Goal: Check status: Check status

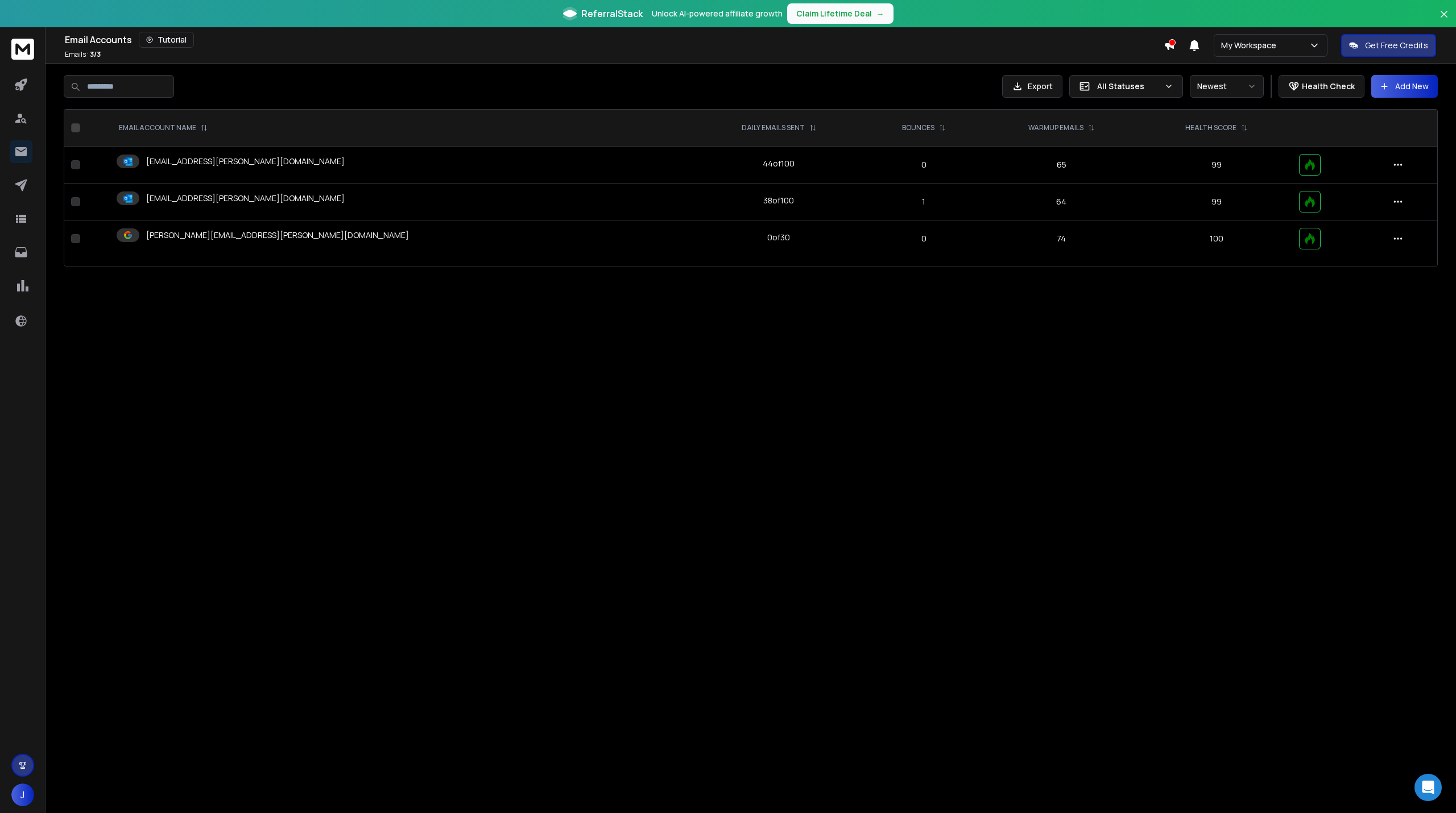
click at [867, 14] on button "Claim Lifetime Deal →" at bounding box center [840, 14] width 107 height 21
click at [16, 196] on link at bounding box center [21, 185] width 23 height 23
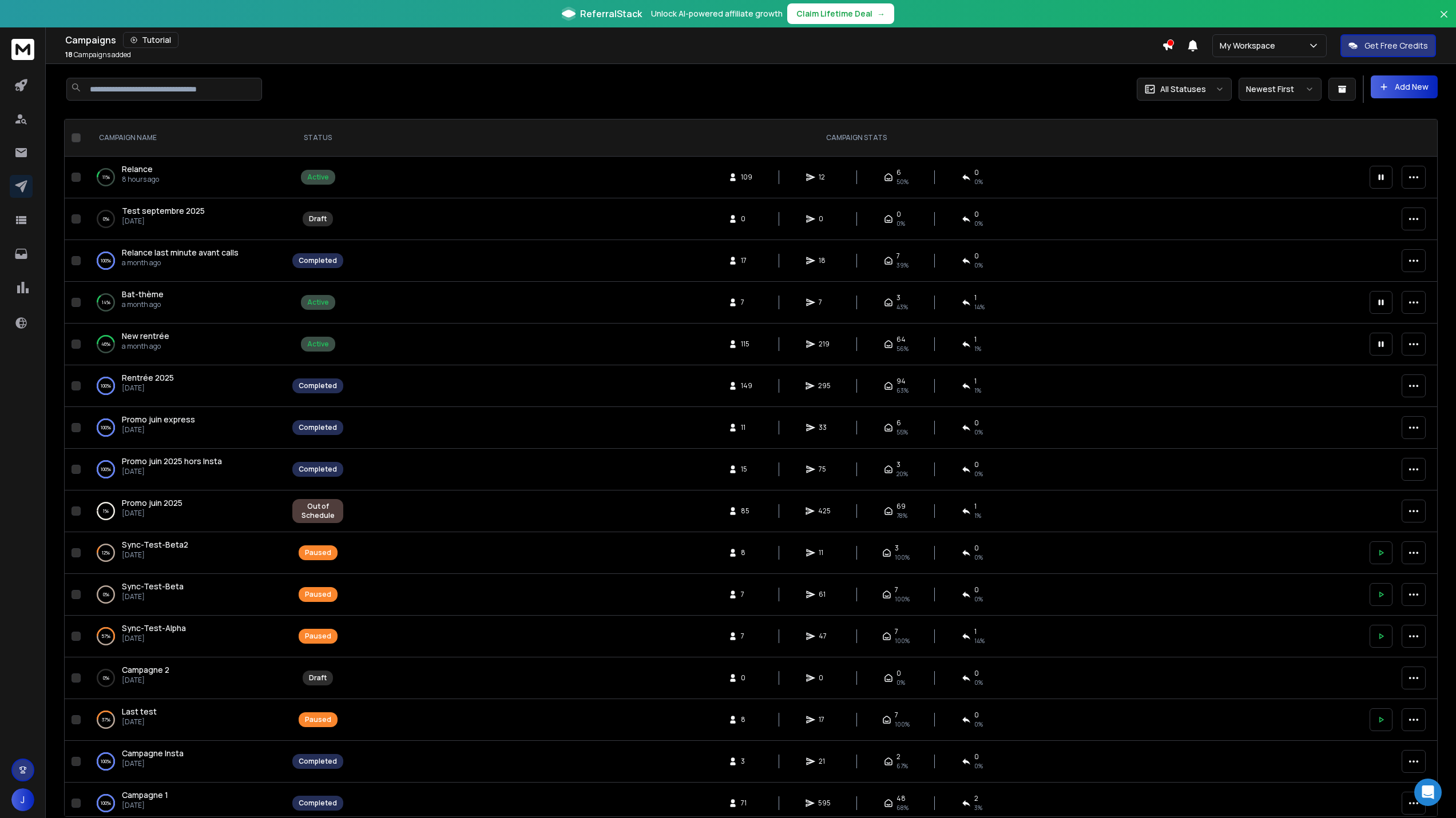
click at [154, 338] on span "New rentrée" at bounding box center [145, 336] width 47 height 11
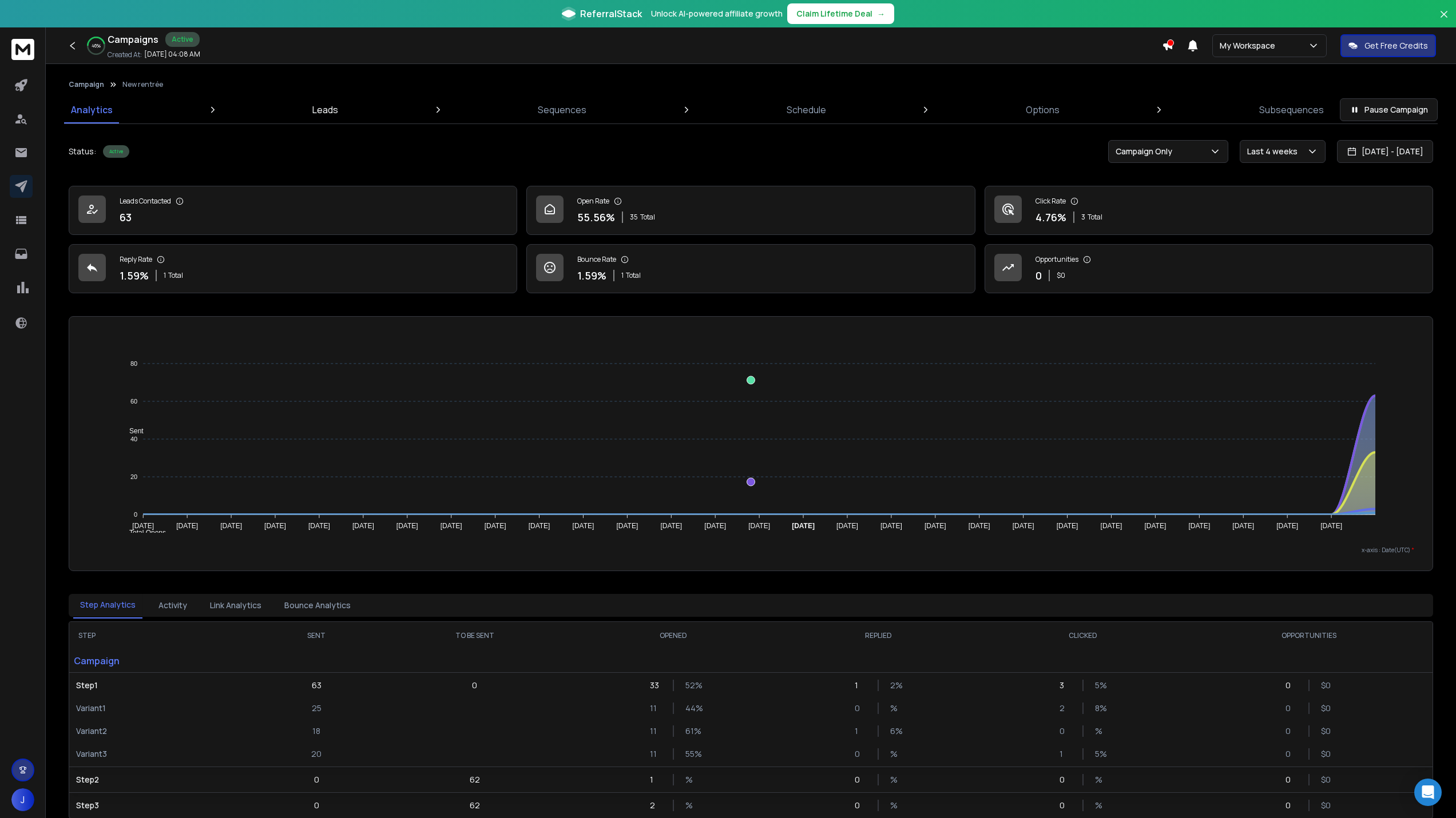
click at [332, 115] on p "Leads" at bounding box center [325, 109] width 25 height 14
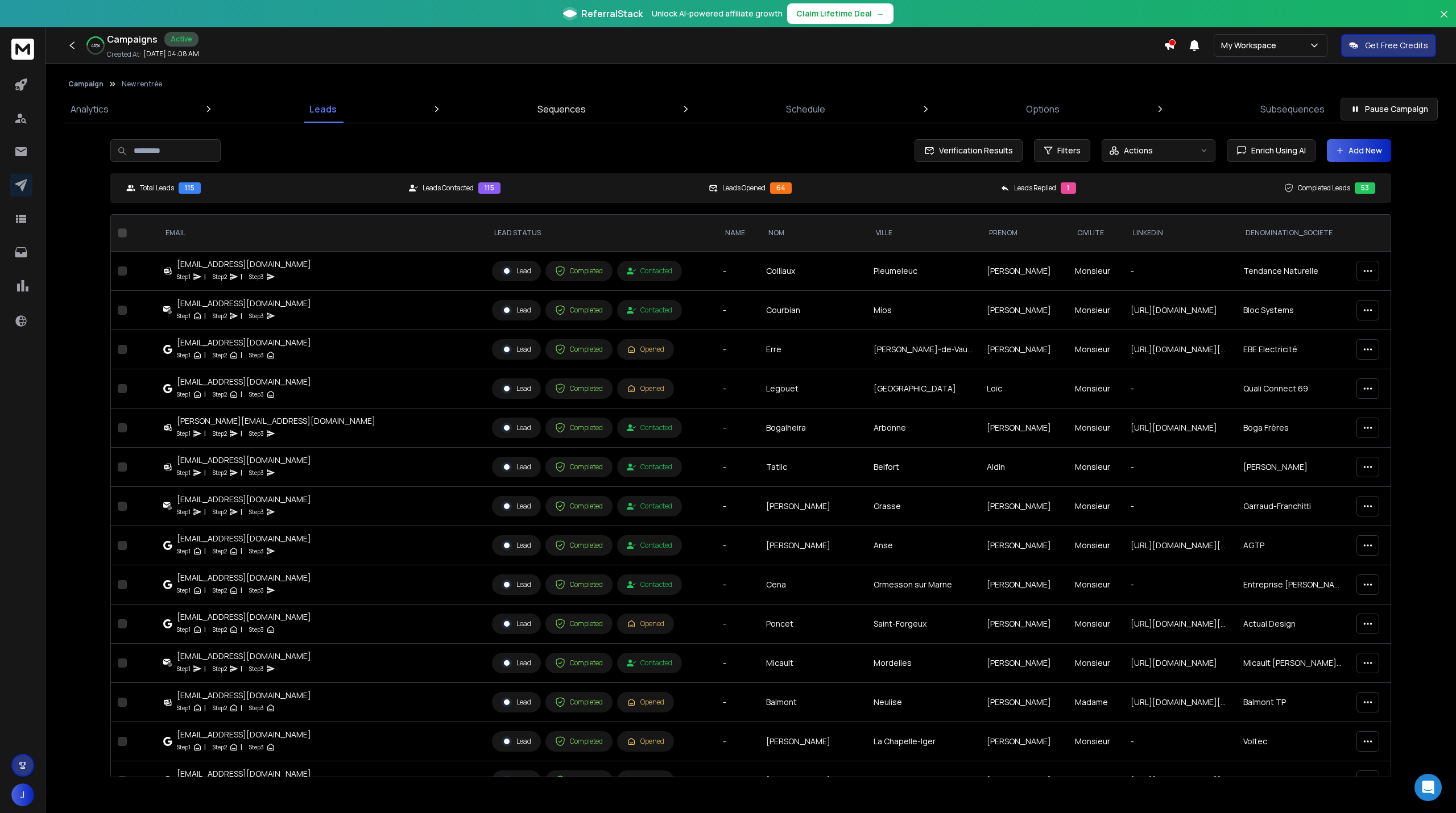
click at [576, 105] on p "Sequences" at bounding box center [561, 108] width 49 height 14
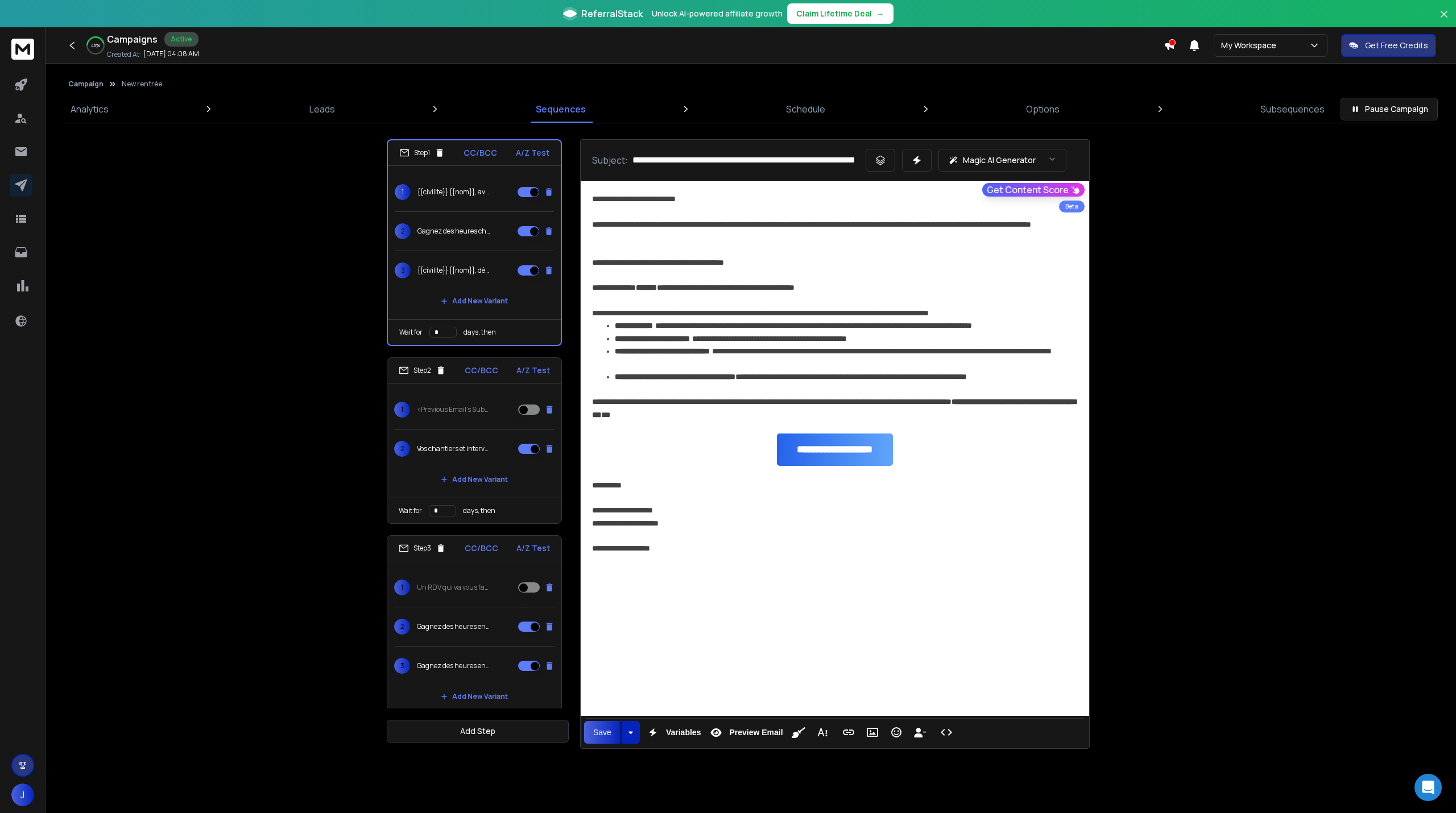
click at [448, 226] on div "2 Gagnez des heures chaque semaine sur vos chantiers" at bounding box center [442, 232] width 96 height 16
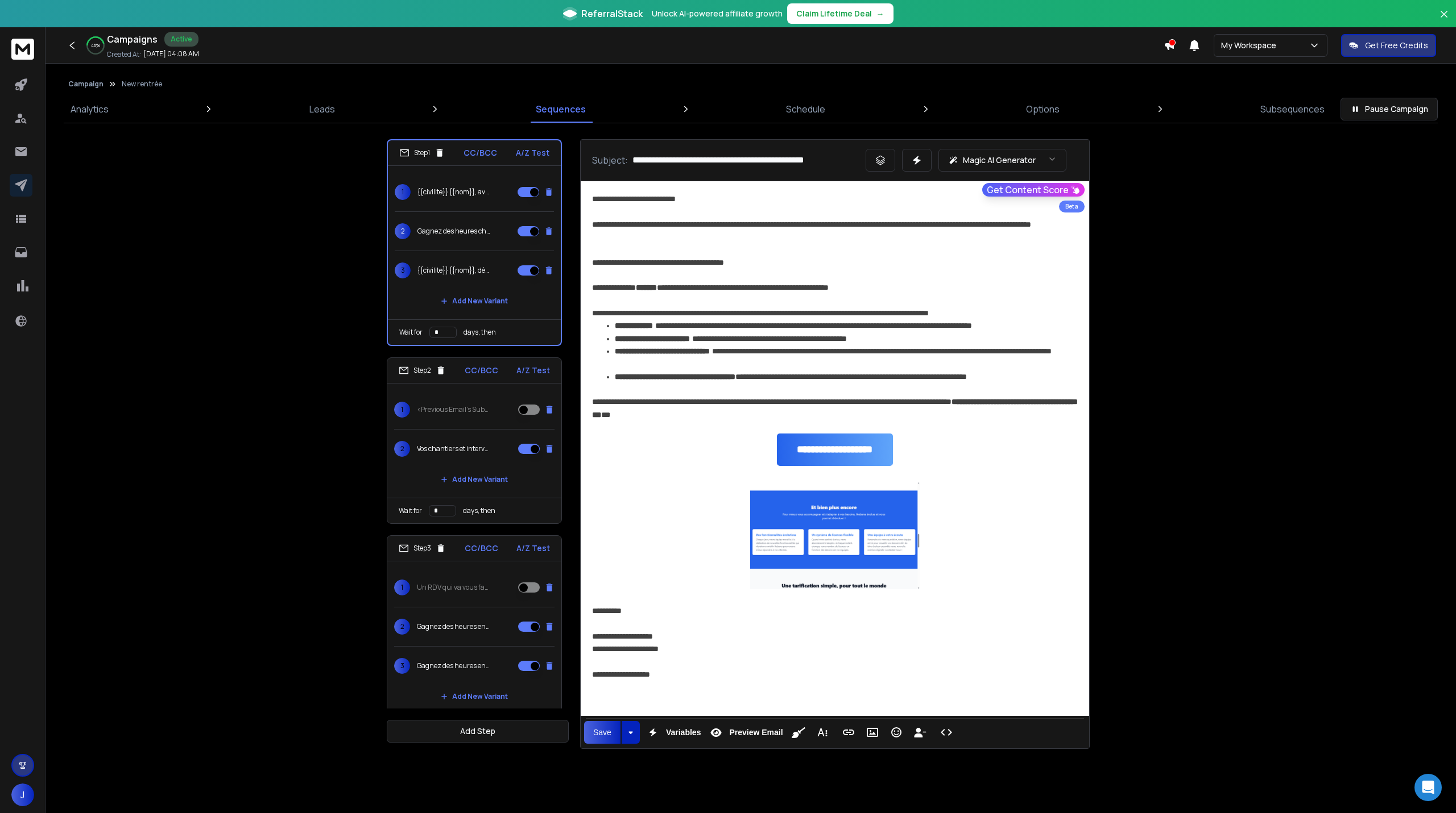
click at [448, 270] on p "{{civilite}} {{nom}}, découvrez comment gagner des heures sur vos chantiers" at bounding box center [453, 271] width 73 height 9
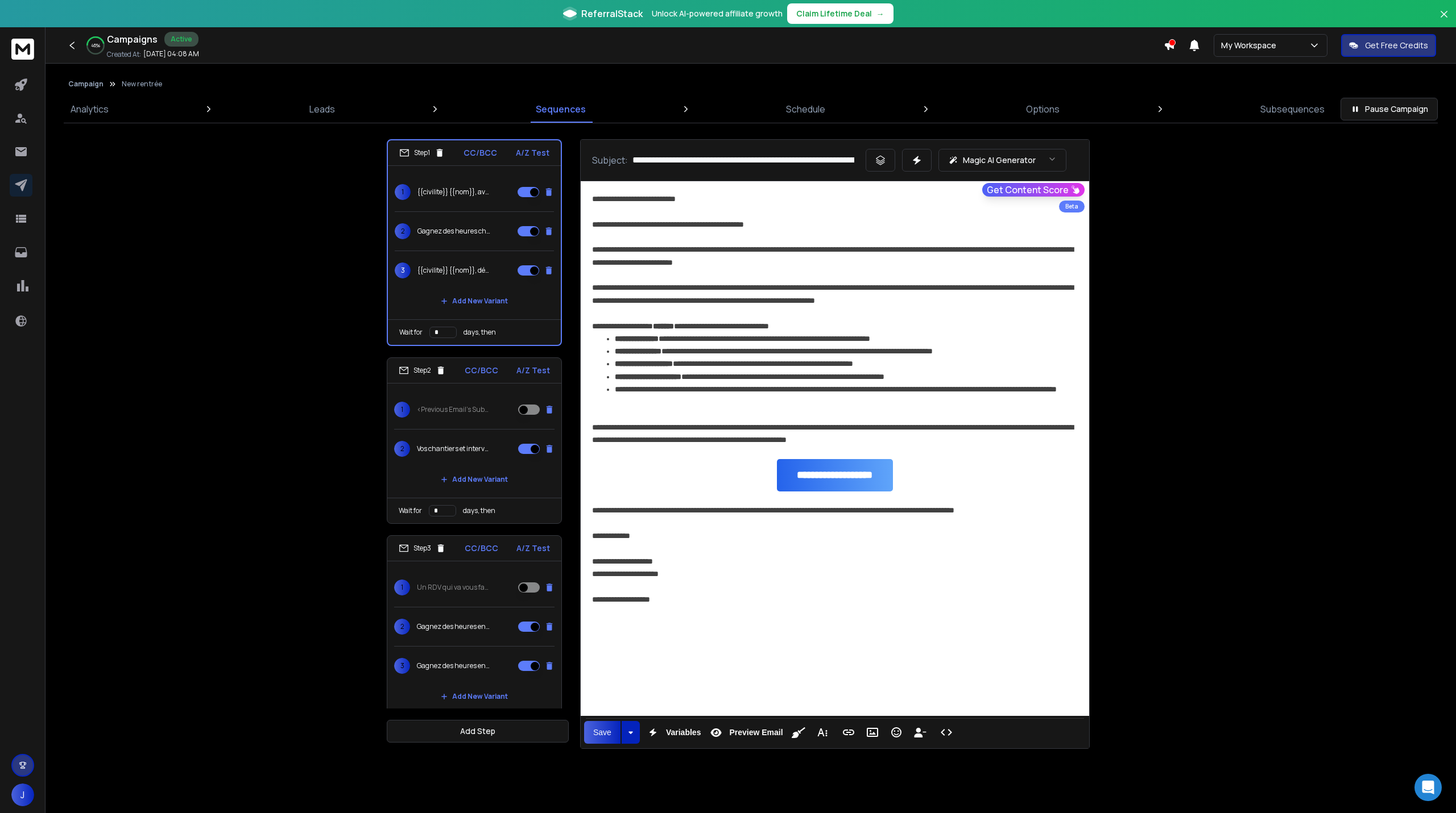
click at [449, 193] on p "{{civilite}} {{nom}}, avec [PERSON_NAME], ne perdez plus de temps sur vos chant…" at bounding box center [453, 192] width 73 height 9
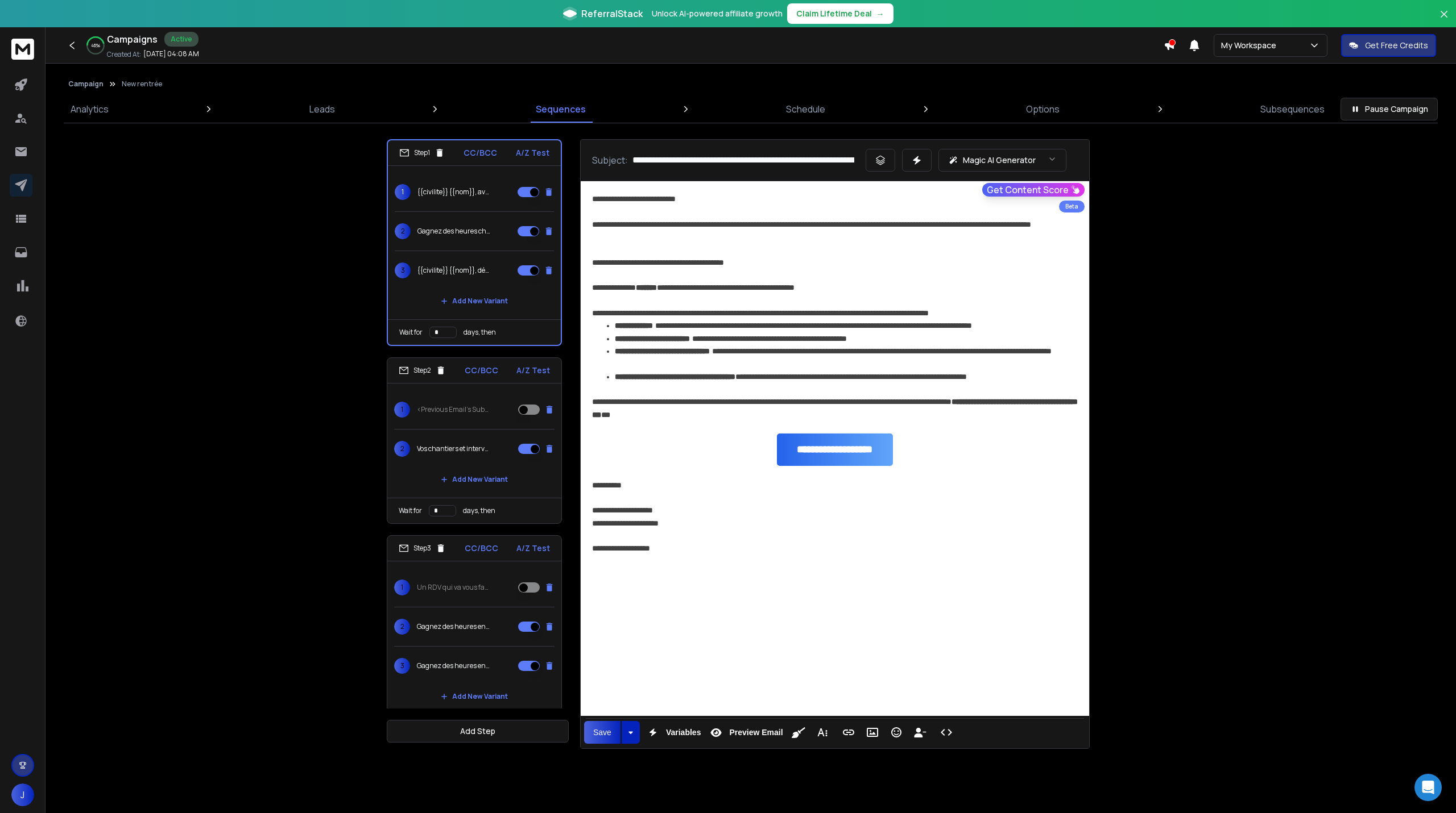
click at [438, 222] on div "2 Gagnez des heures chaque semaine sur vos chantiers" at bounding box center [474, 231] width 159 height 39
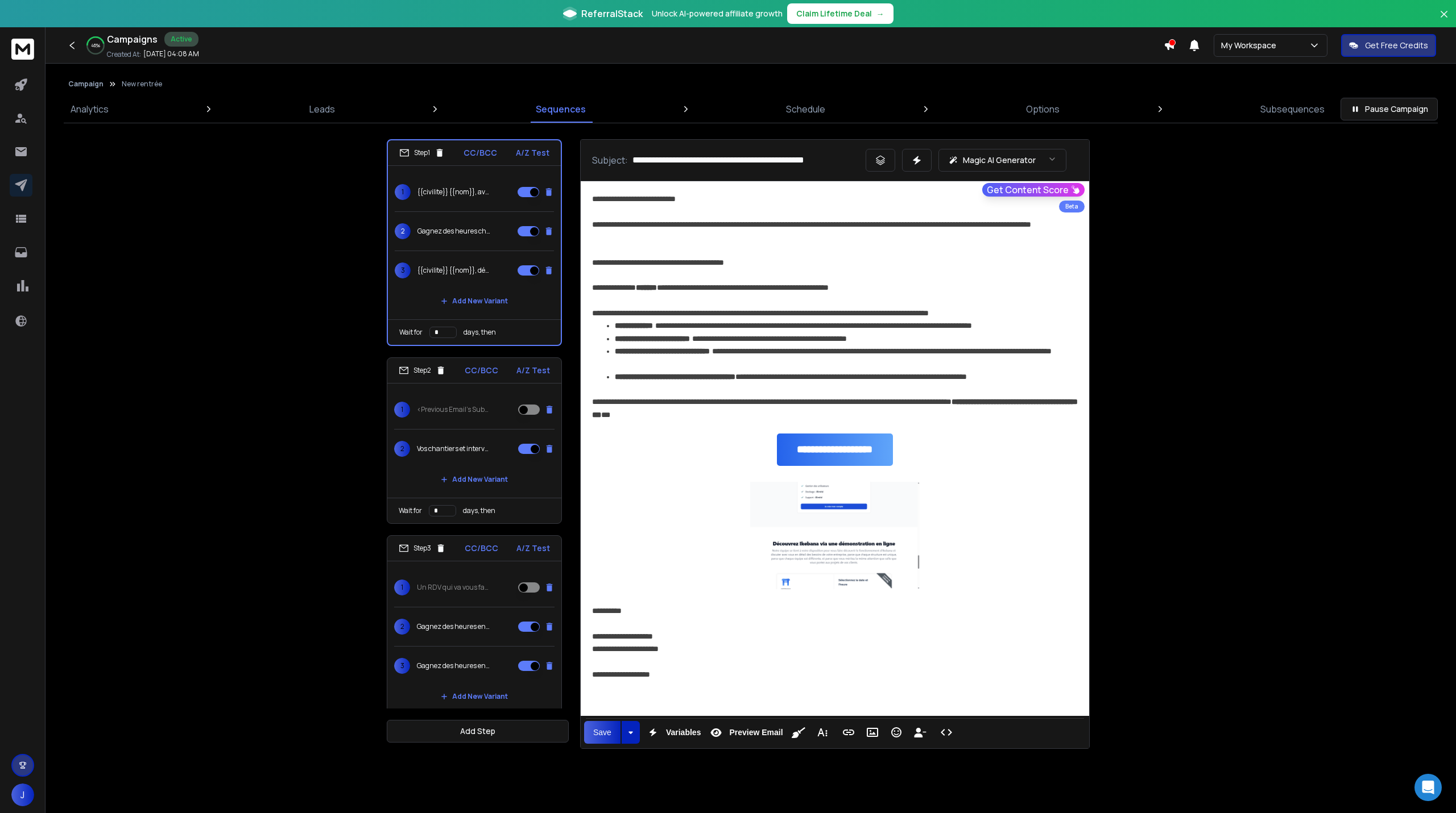
click at [447, 193] on p "{{civilite}} {{nom}}, avec [PERSON_NAME], ne perdez plus de temps sur vos chant…" at bounding box center [453, 192] width 73 height 9
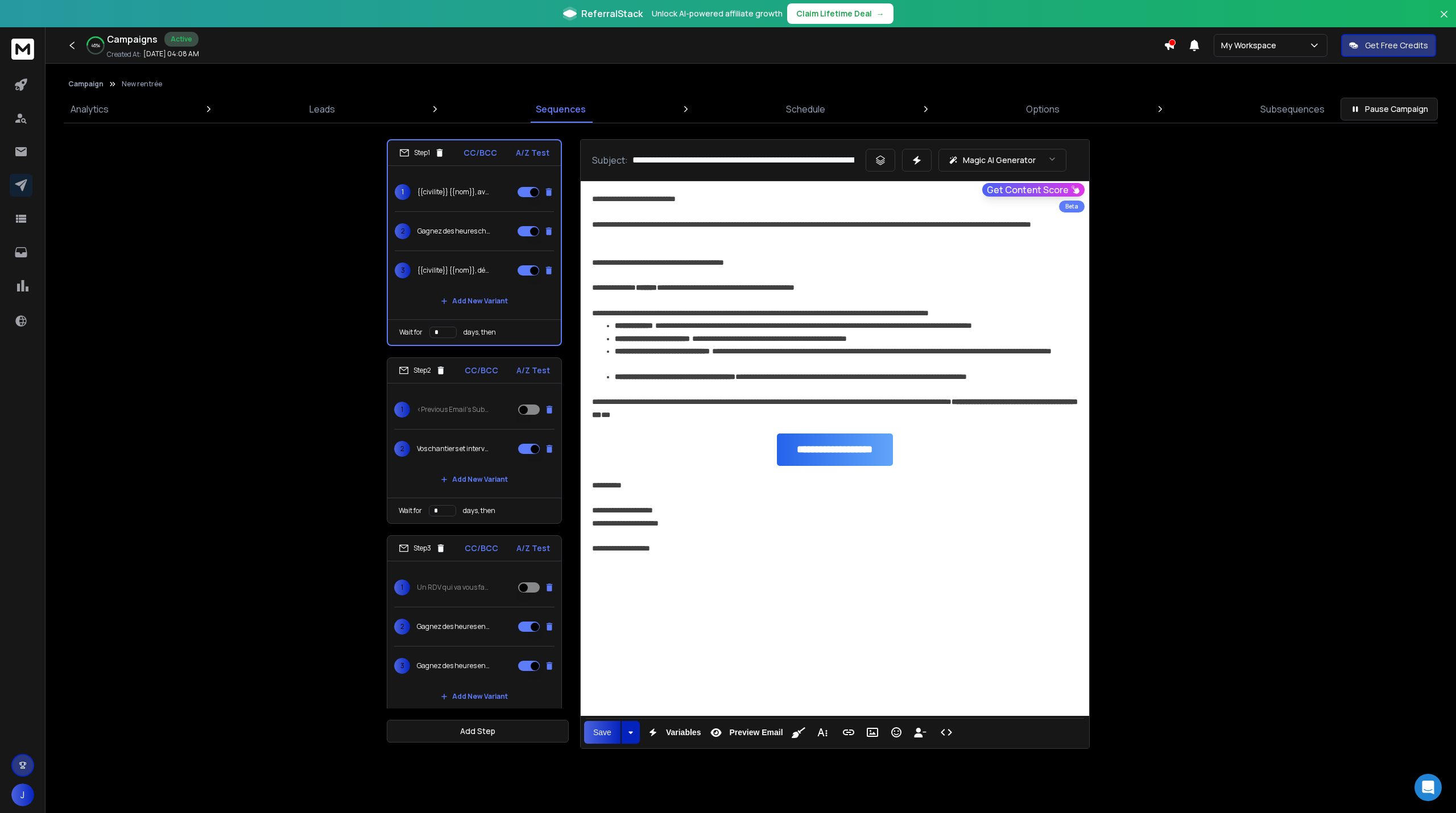
click at [465, 231] on p "Gagnez des heures chaque semaine sur vos chantiers" at bounding box center [453, 231] width 73 height 9
type input "**********"
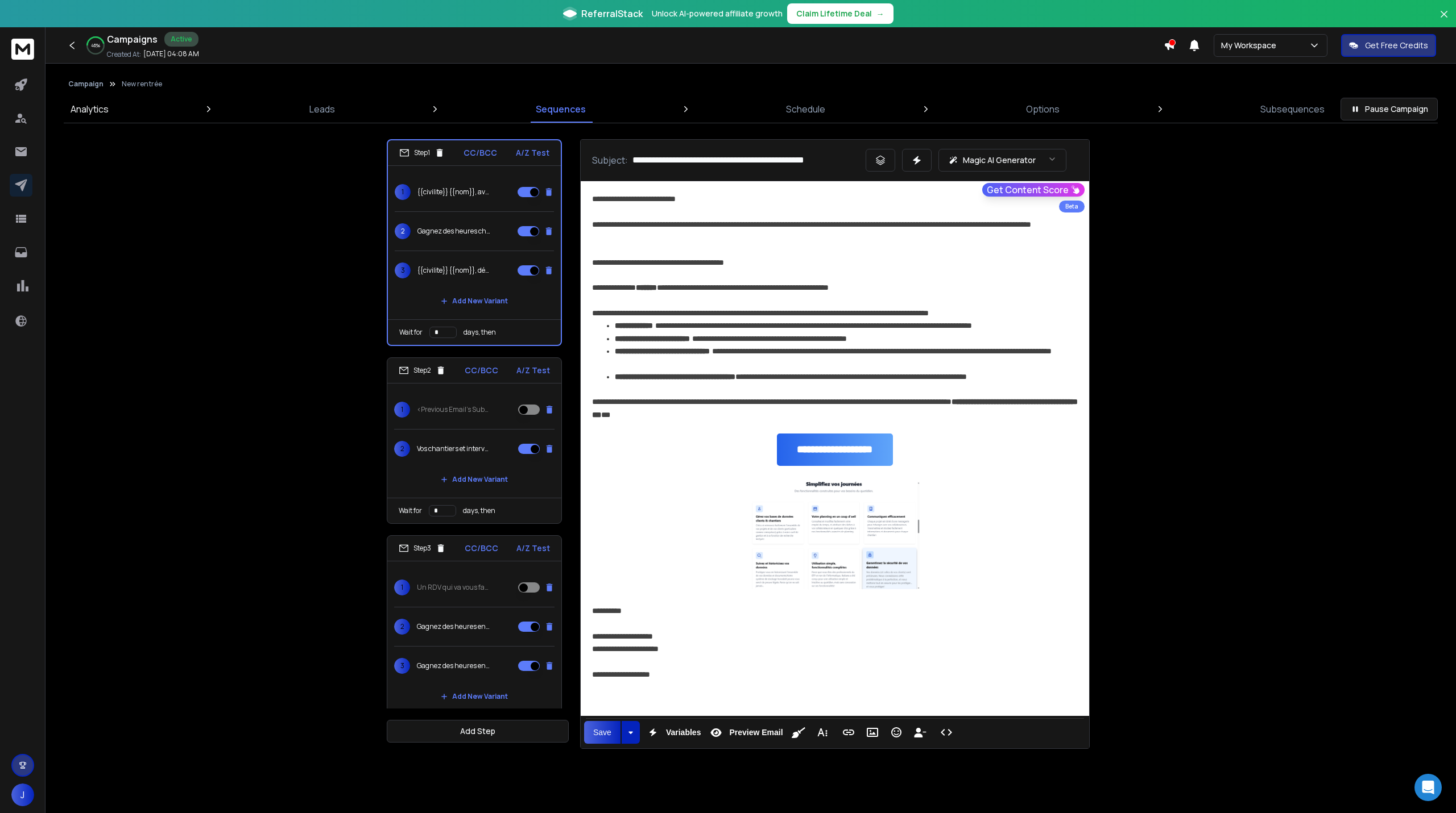
click at [107, 109] on p "Analytics" at bounding box center [89, 108] width 38 height 14
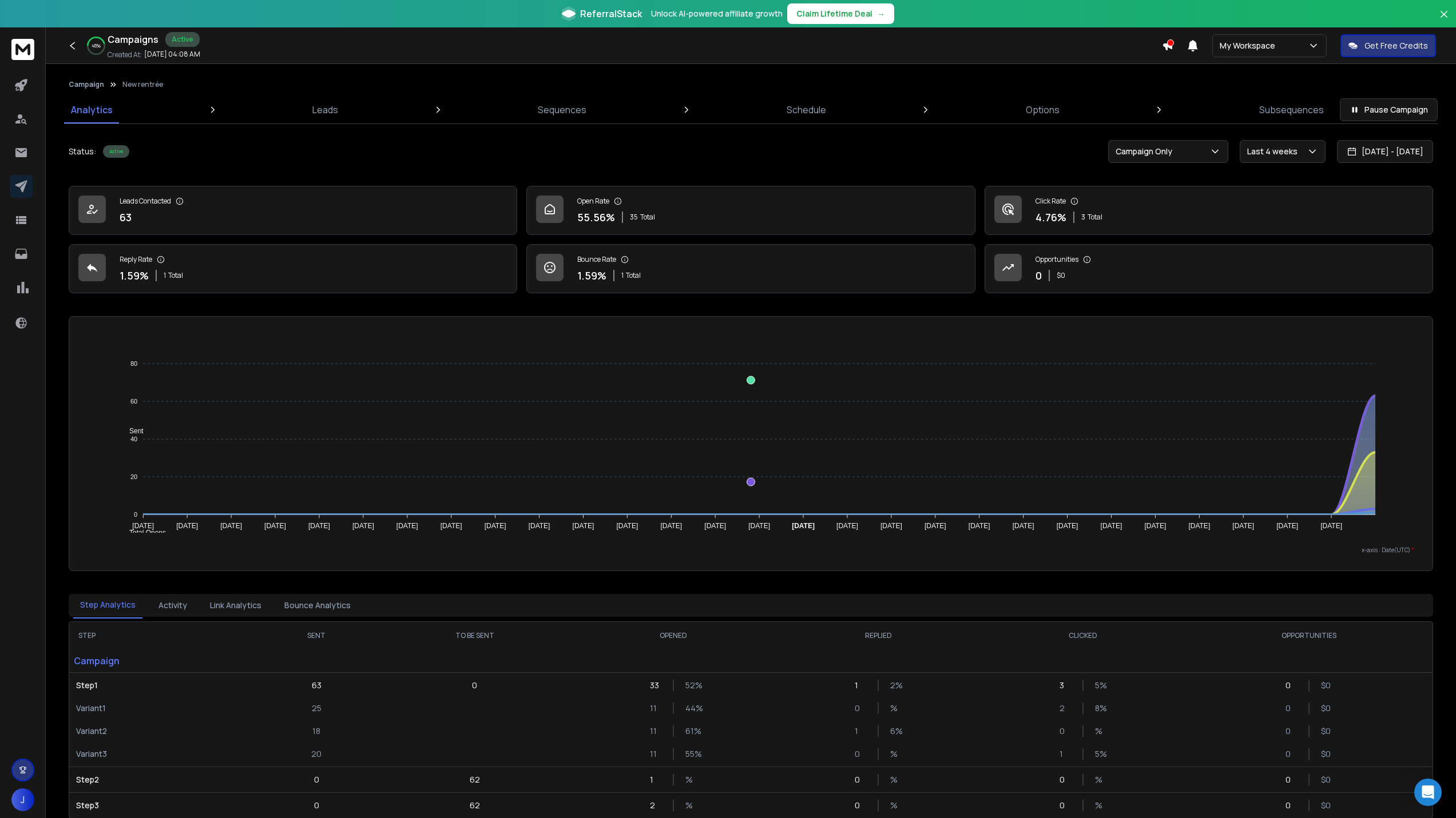
click at [179, 608] on button "Activity" at bounding box center [173, 606] width 43 height 25
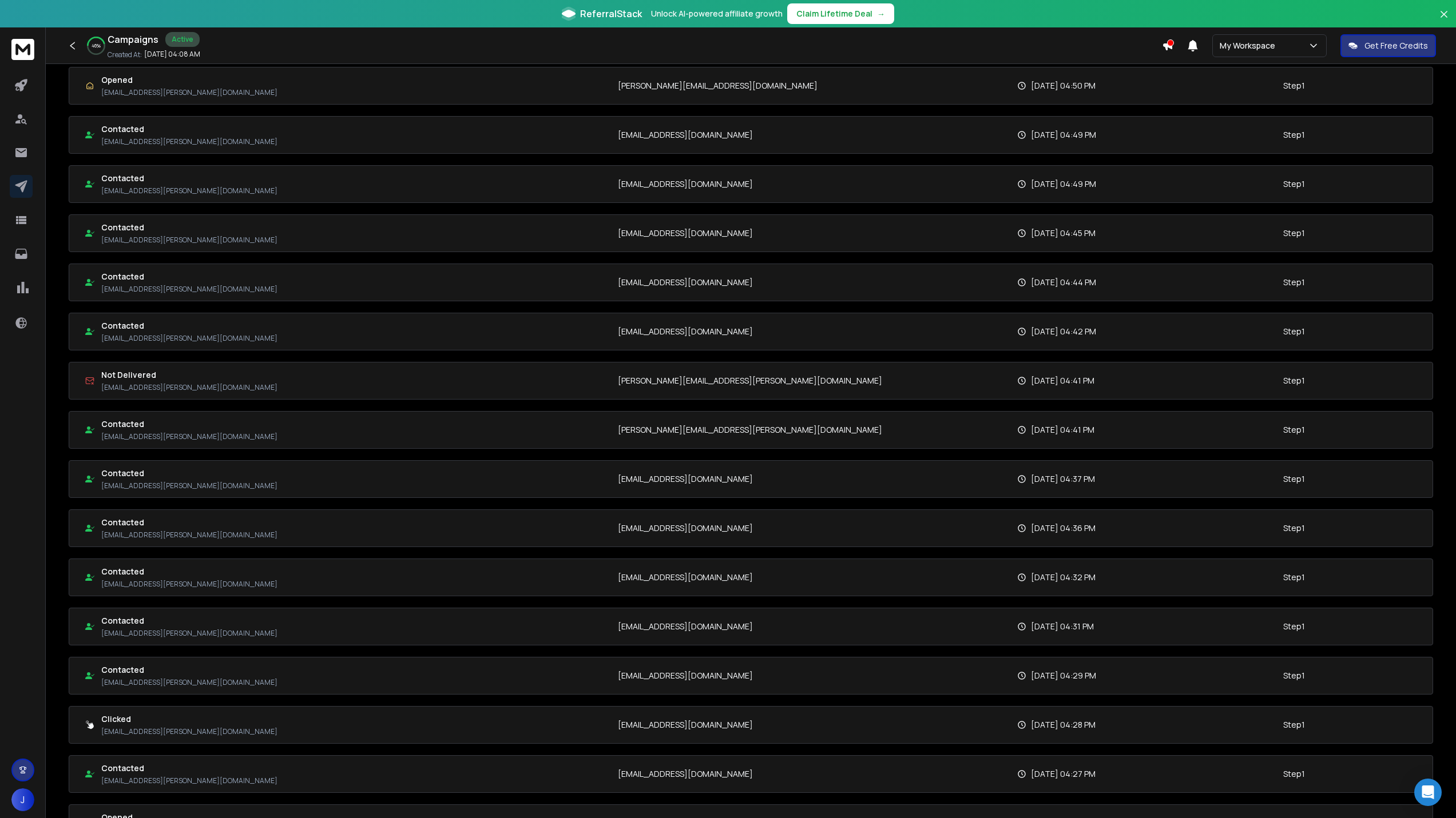
scroll to position [1258, 0]
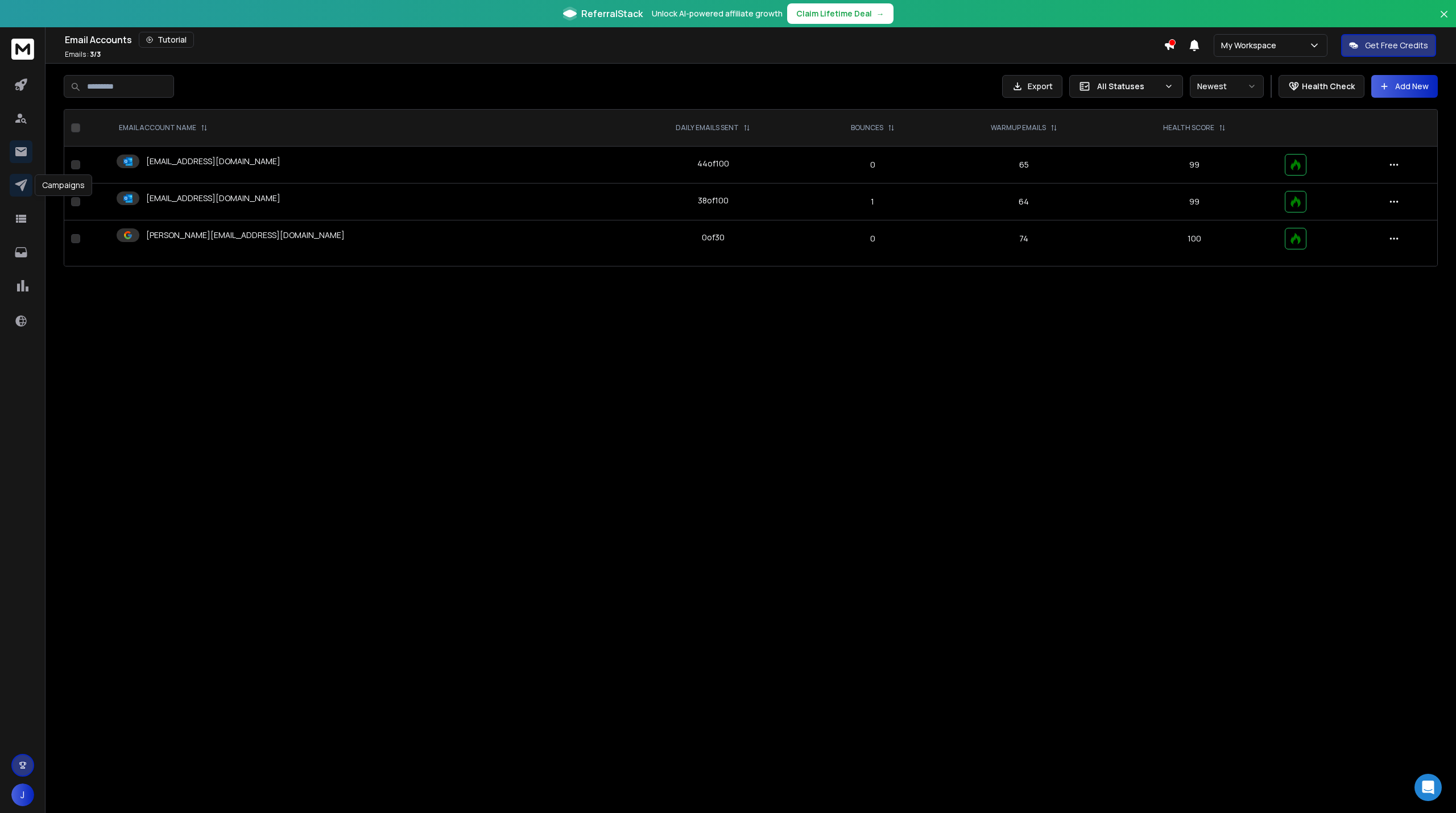
click at [16, 184] on icon at bounding box center [20, 185] width 12 height 12
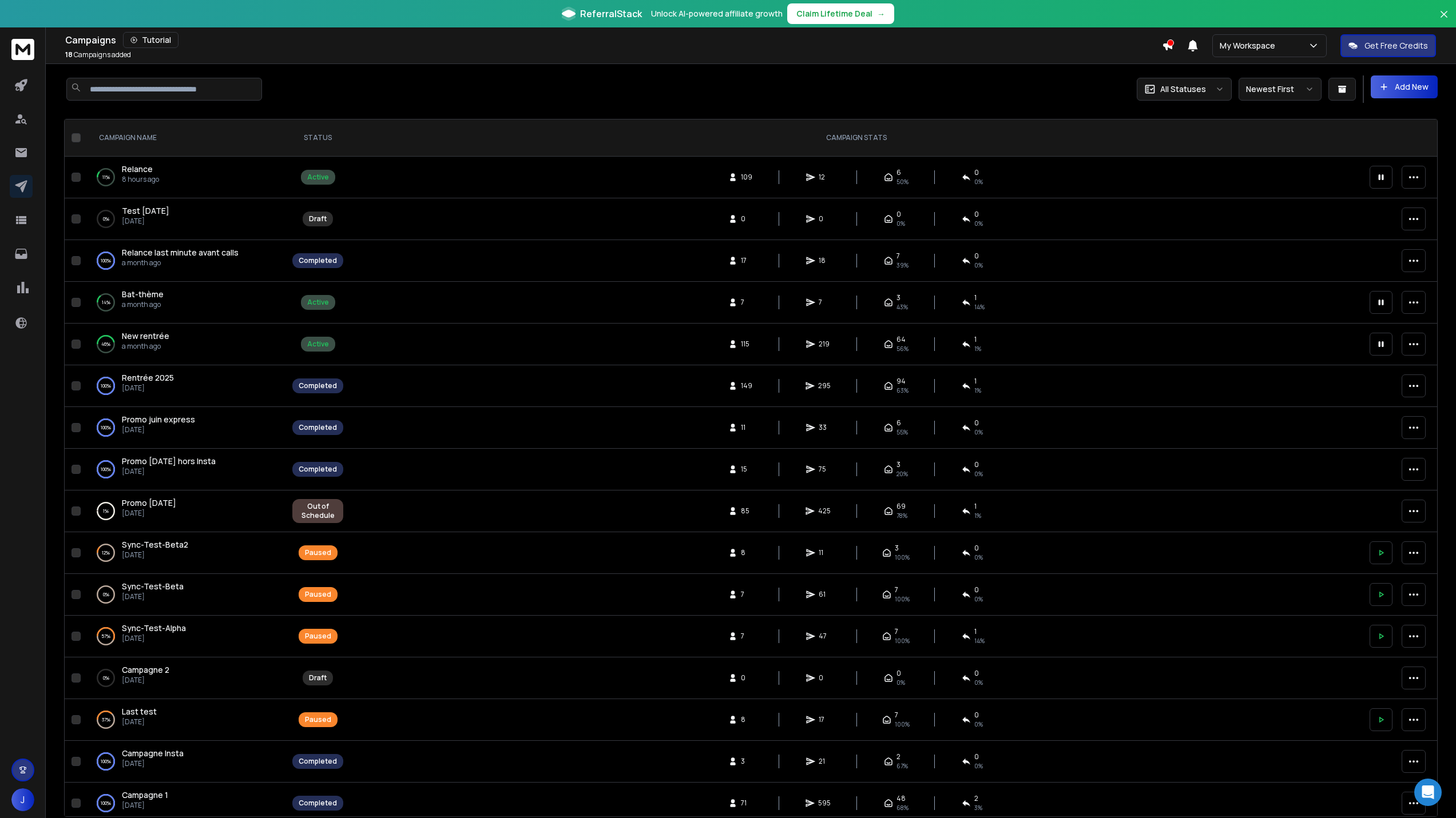
click at [137, 168] on span "Relance" at bounding box center [137, 169] width 31 height 11
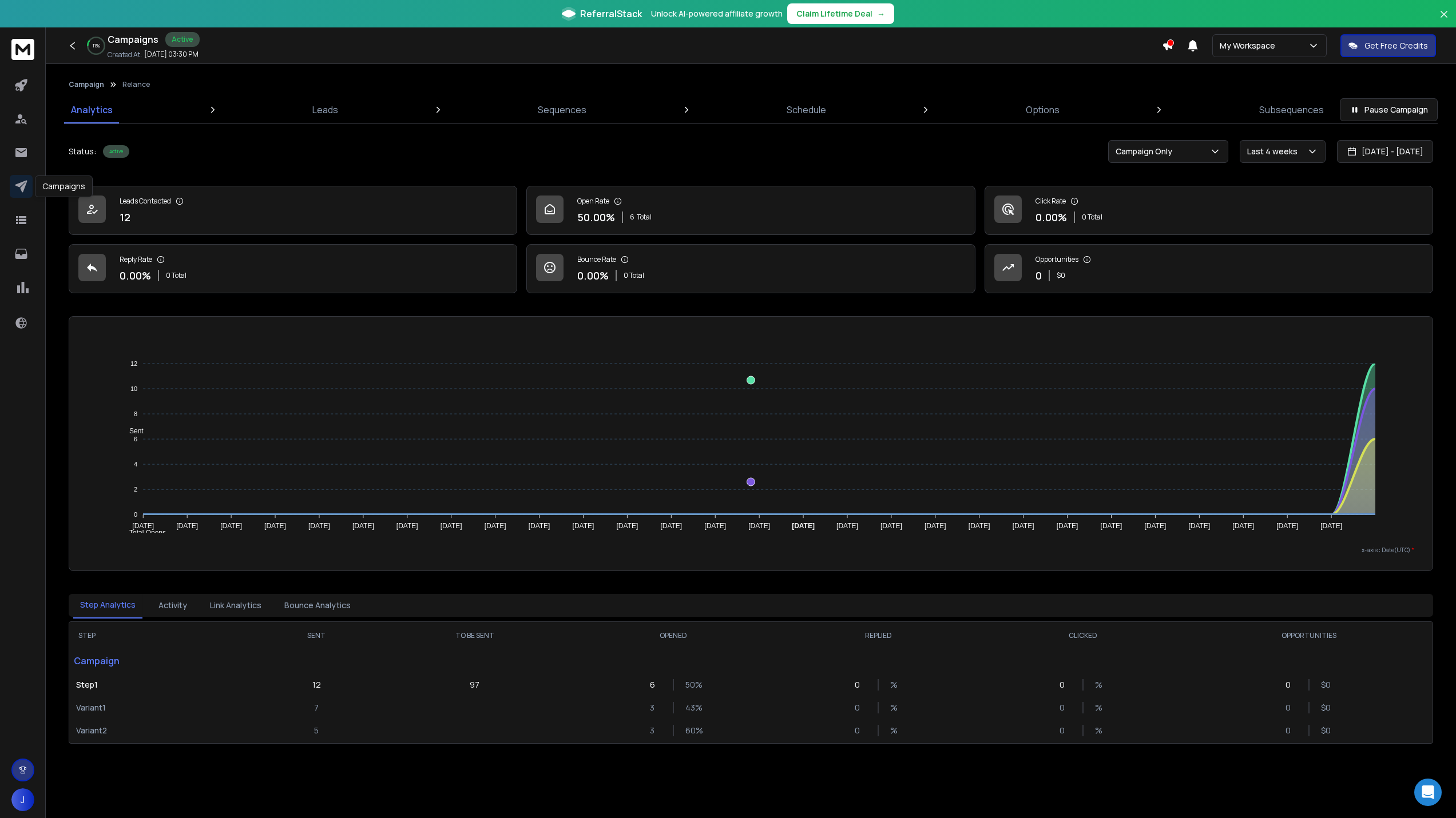
click at [18, 191] on icon at bounding box center [21, 186] width 14 height 14
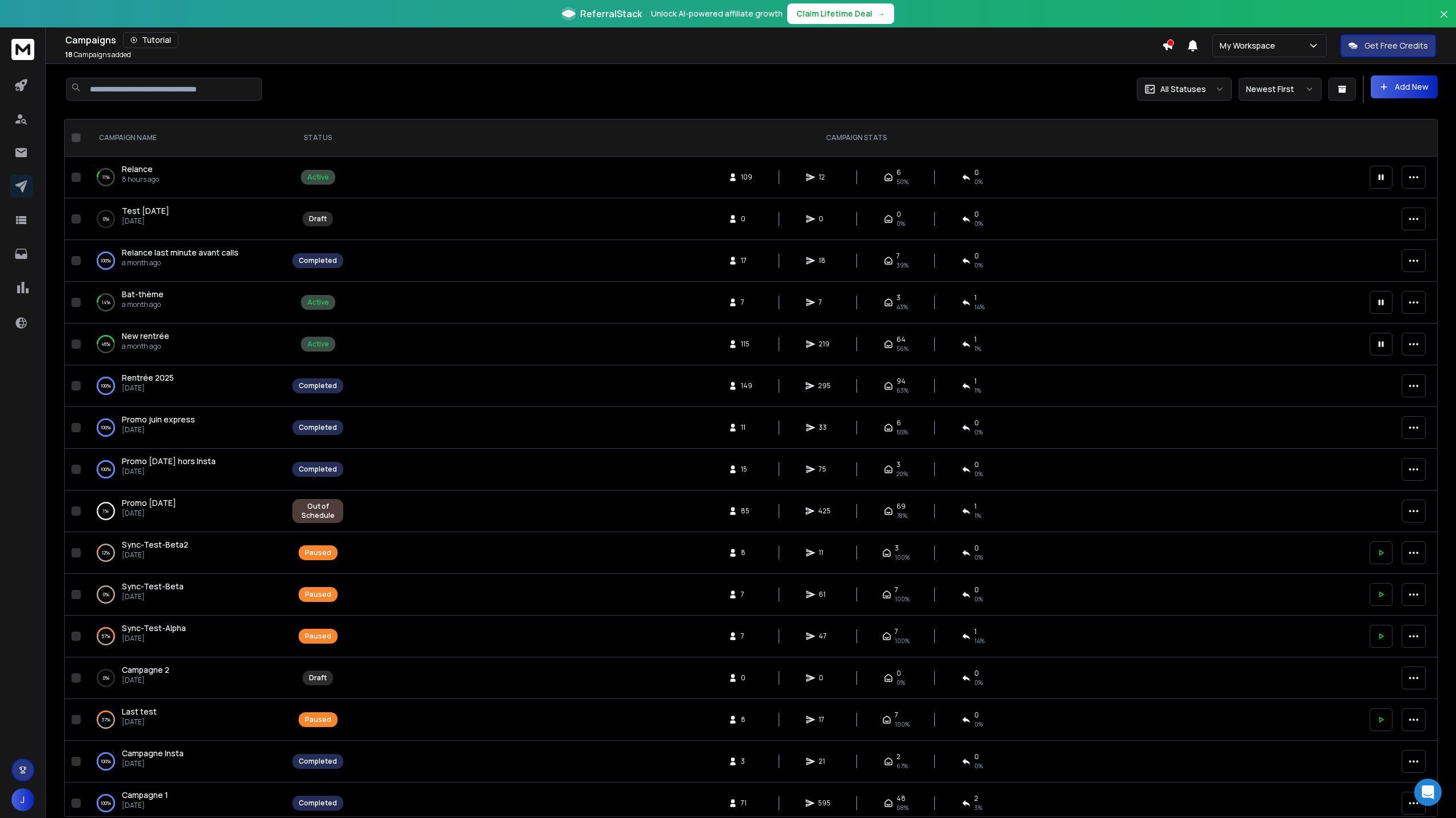
click at [146, 296] on span "Bat-thème" at bounding box center [143, 294] width 42 height 11
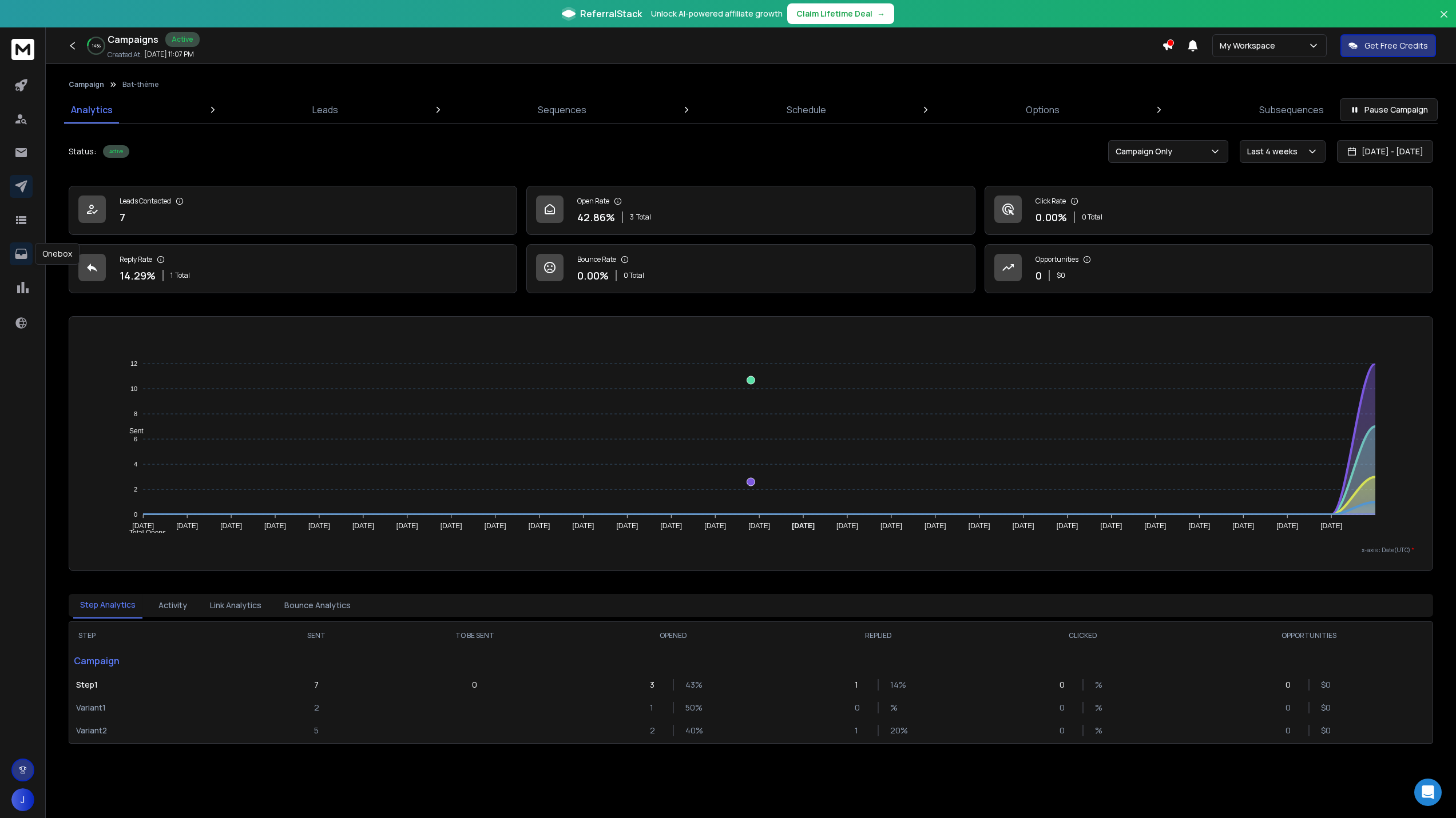
click at [24, 256] on icon at bounding box center [20, 253] width 12 height 10
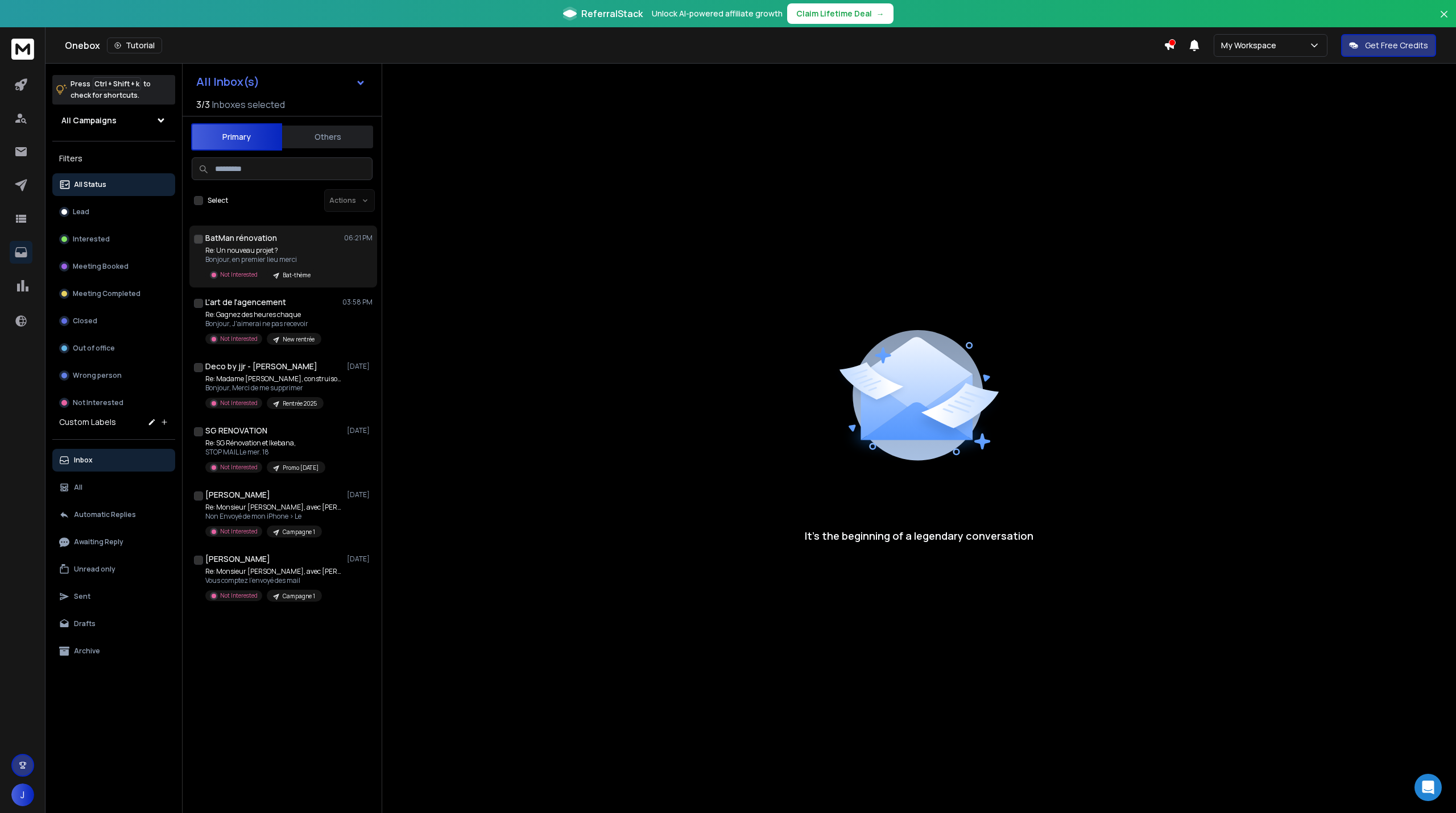
click at [297, 248] on p "Re: Un nouveau projet ?" at bounding box center [261, 251] width 112 height 9
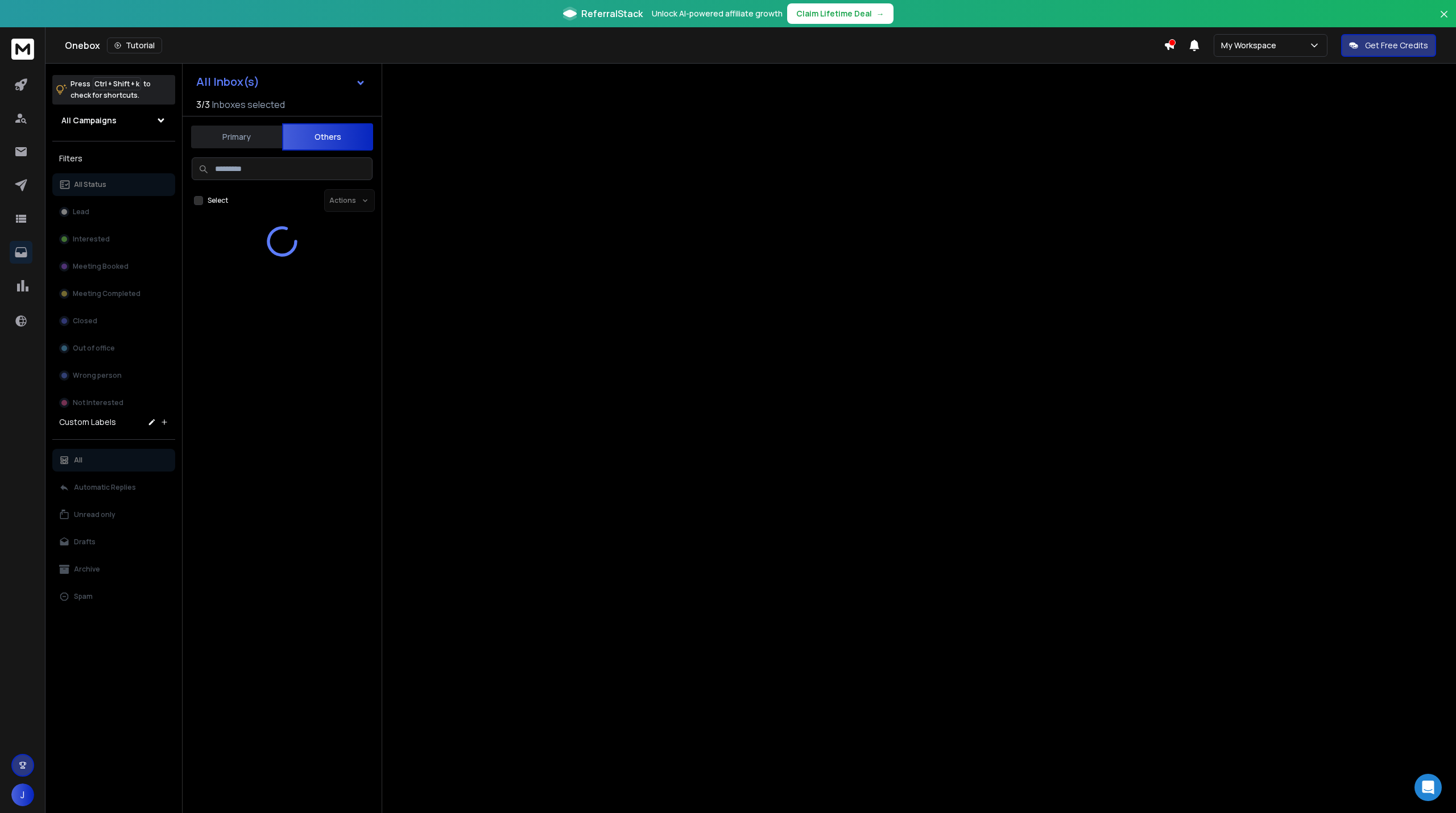
click at [340, 137] on button "Others" at bounding box center [327, 137] width 91 height 27
click at [247, 134] on button "Primary" at bounding box center [236, 137] width 91 height 27
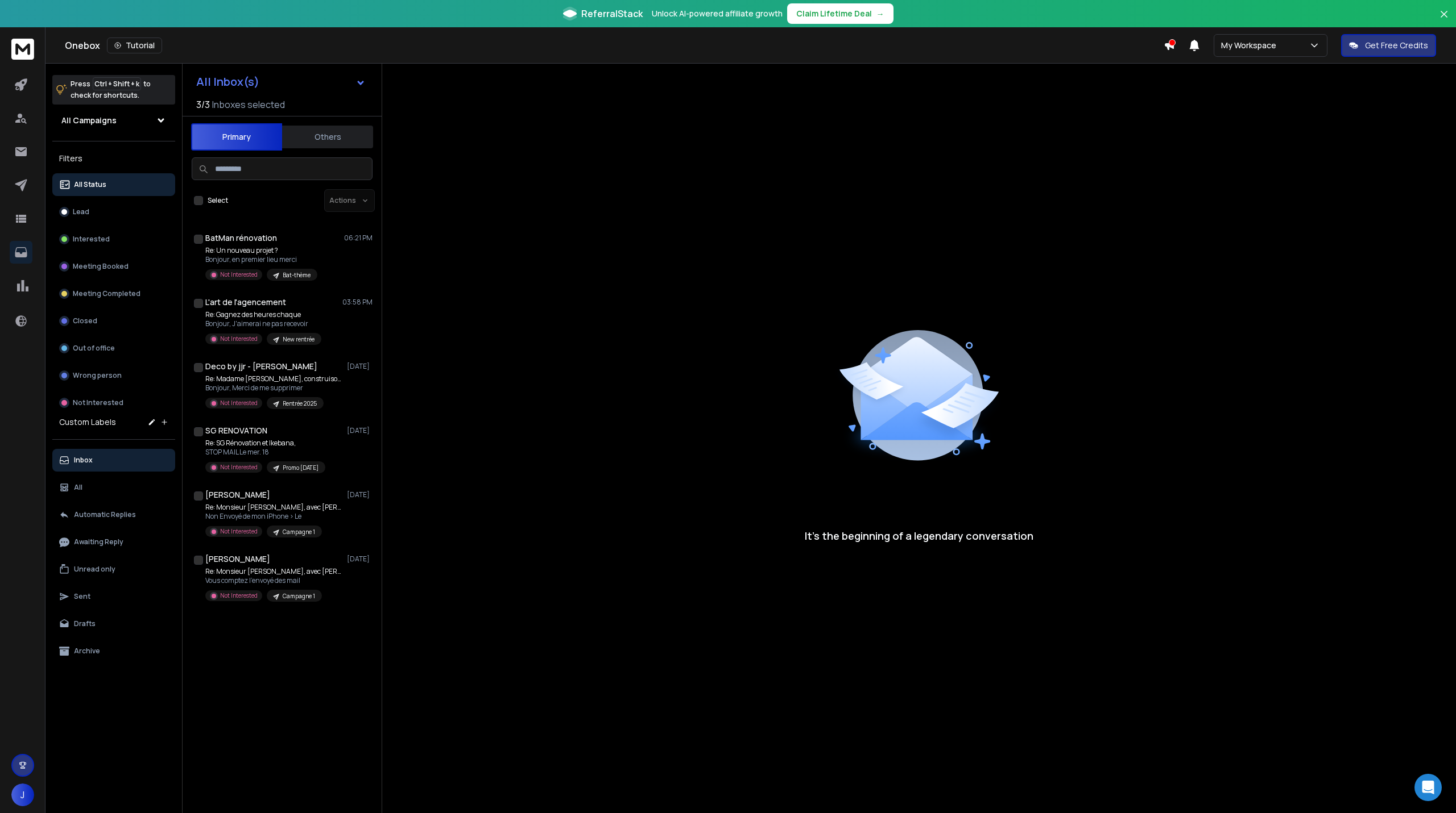
click at [91, 180] on p "All Status" at bounding box center [90, 185] width 32 height 9
click at [75, 180] on p "All Status" at bounding box center [90, 185] width 32 height 9
click at [20, 155] on icon at bounding box center [21, 152] width 12 height 9
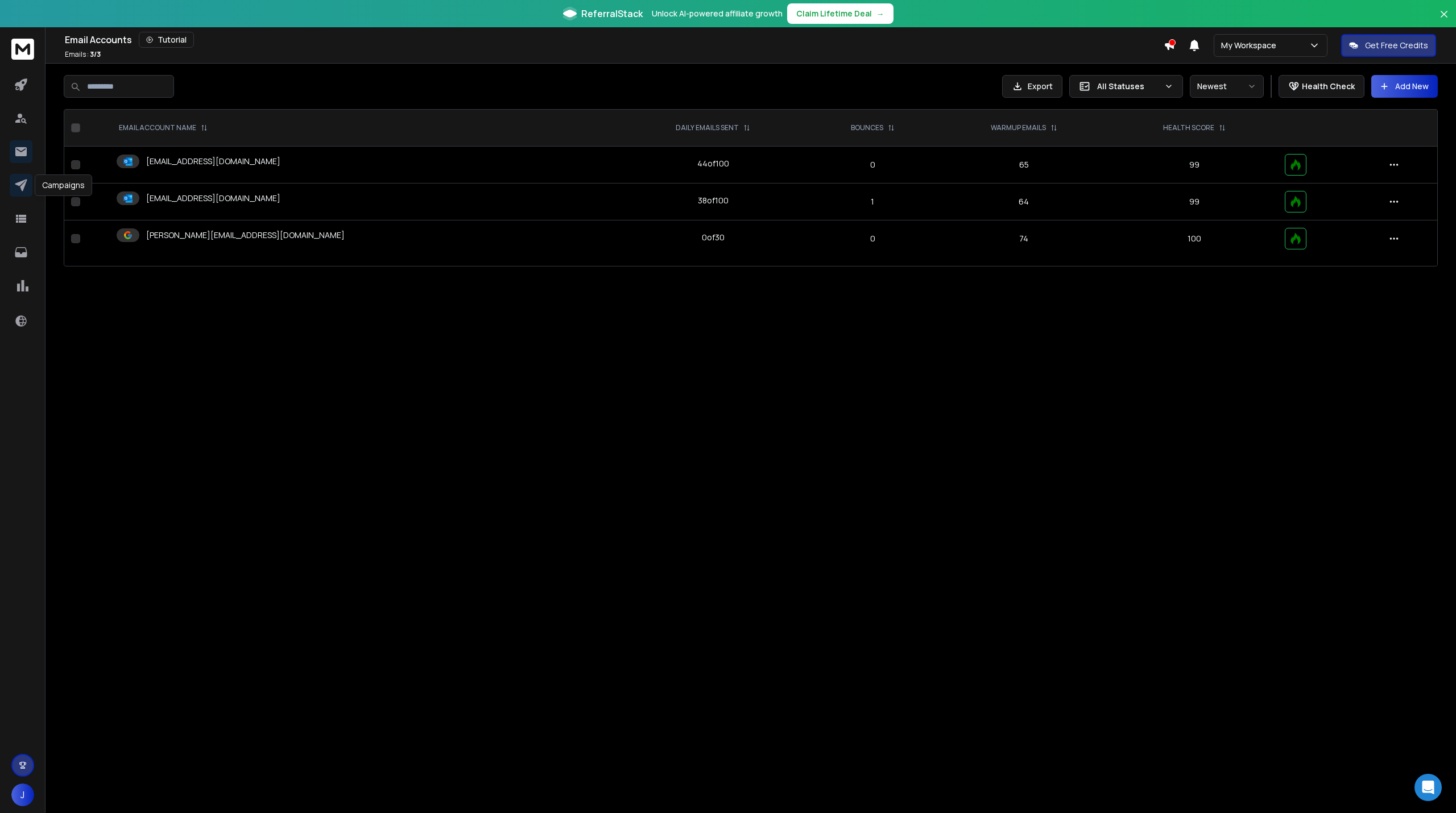
click at [25, 189] on icon at bounding box center [21, 185] width 14 height 14
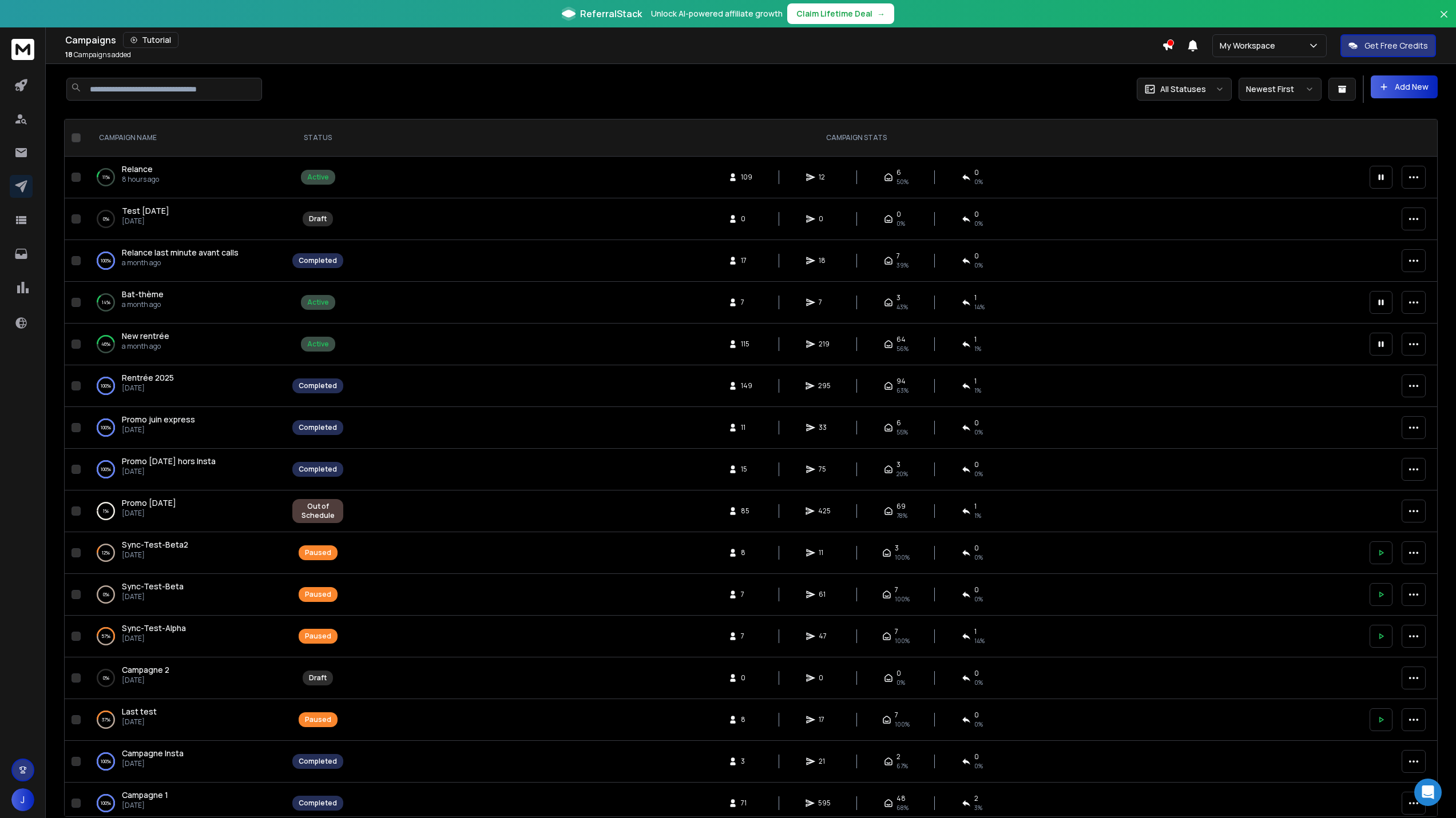
click at [149, 340] on span "New rentrée" at bounding box center [145, 336] width 47 height 11
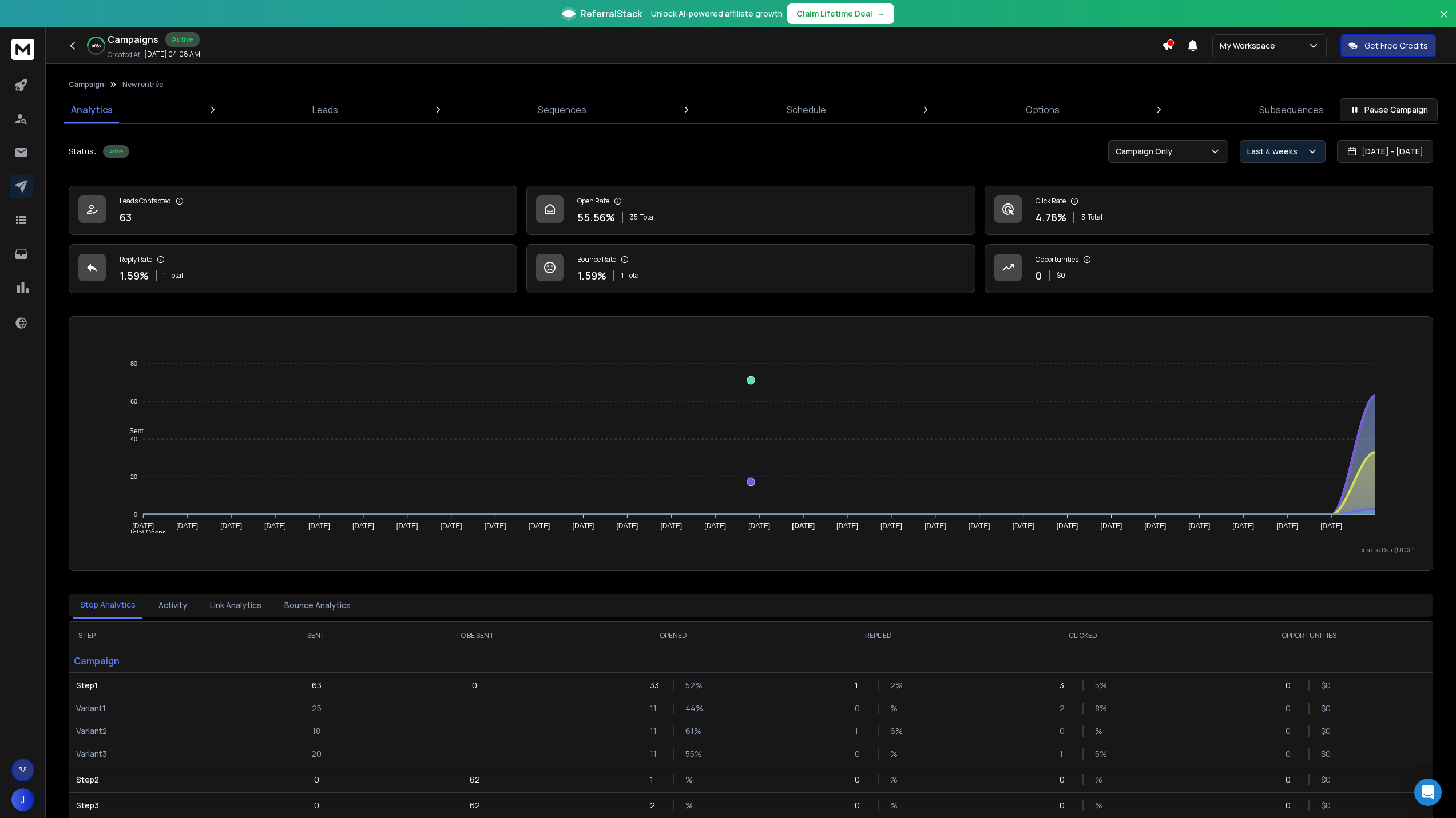
click at [1272, 158] on button "Last 4 weeks" at bounding box center [1283, 151] width 85 height 23
click at [1246, 303] on div "Last 12 months" at bounding box center [1252, 303] width 58 height 12
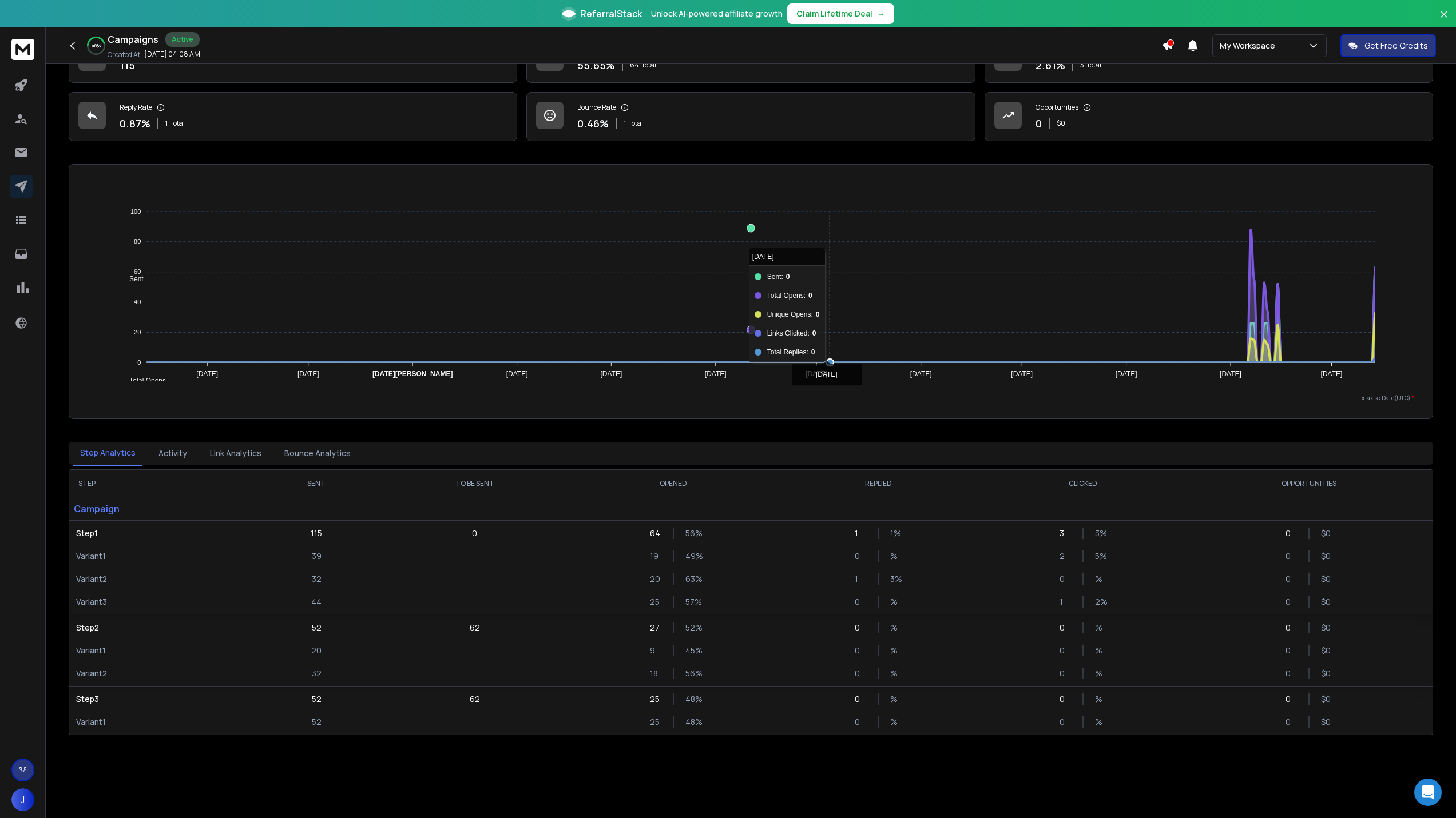
scroll to position [156, 0]
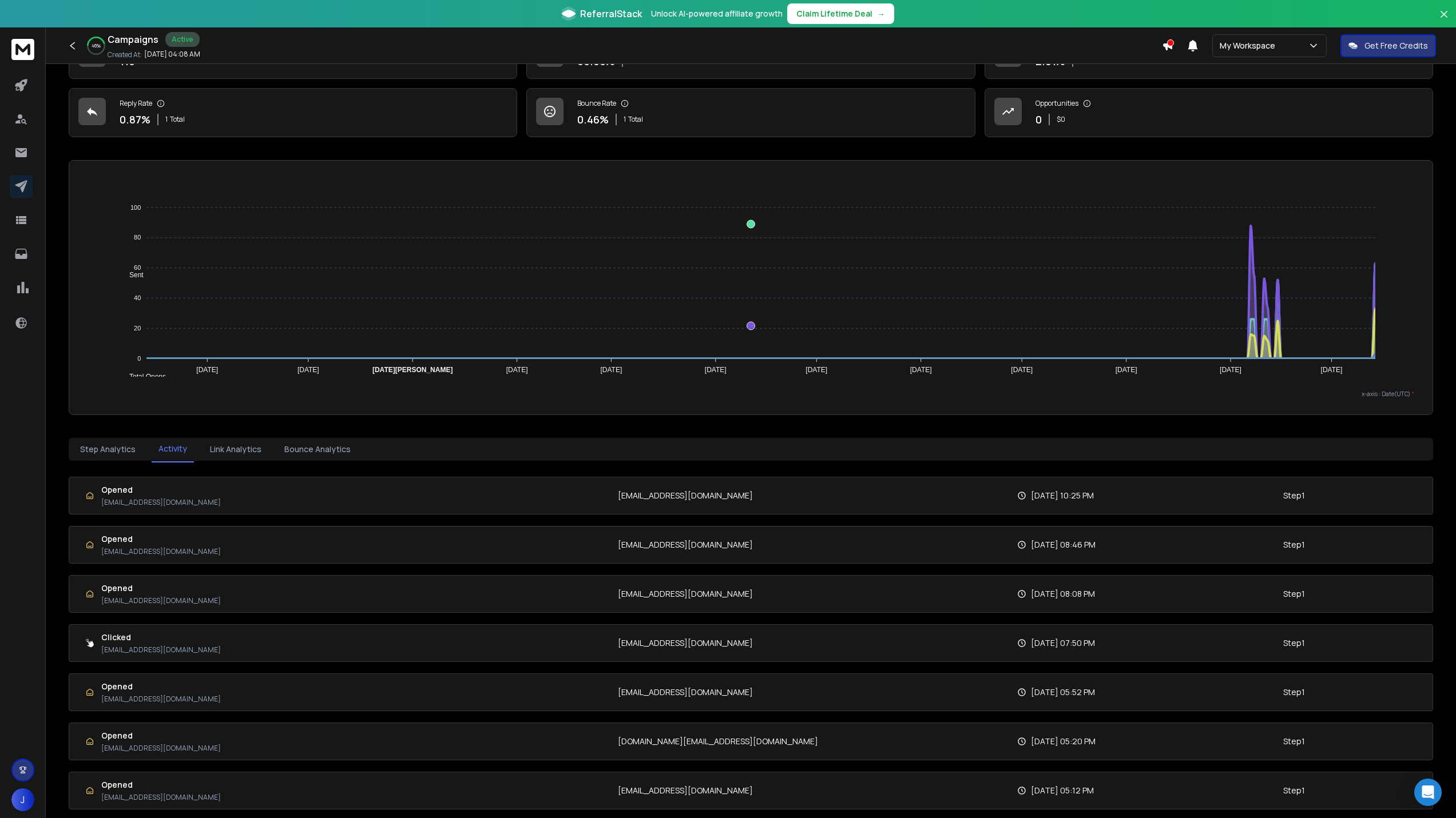
click at [179, 448] on button "Activity" at bounding box center [173, 449] width 43 height 26
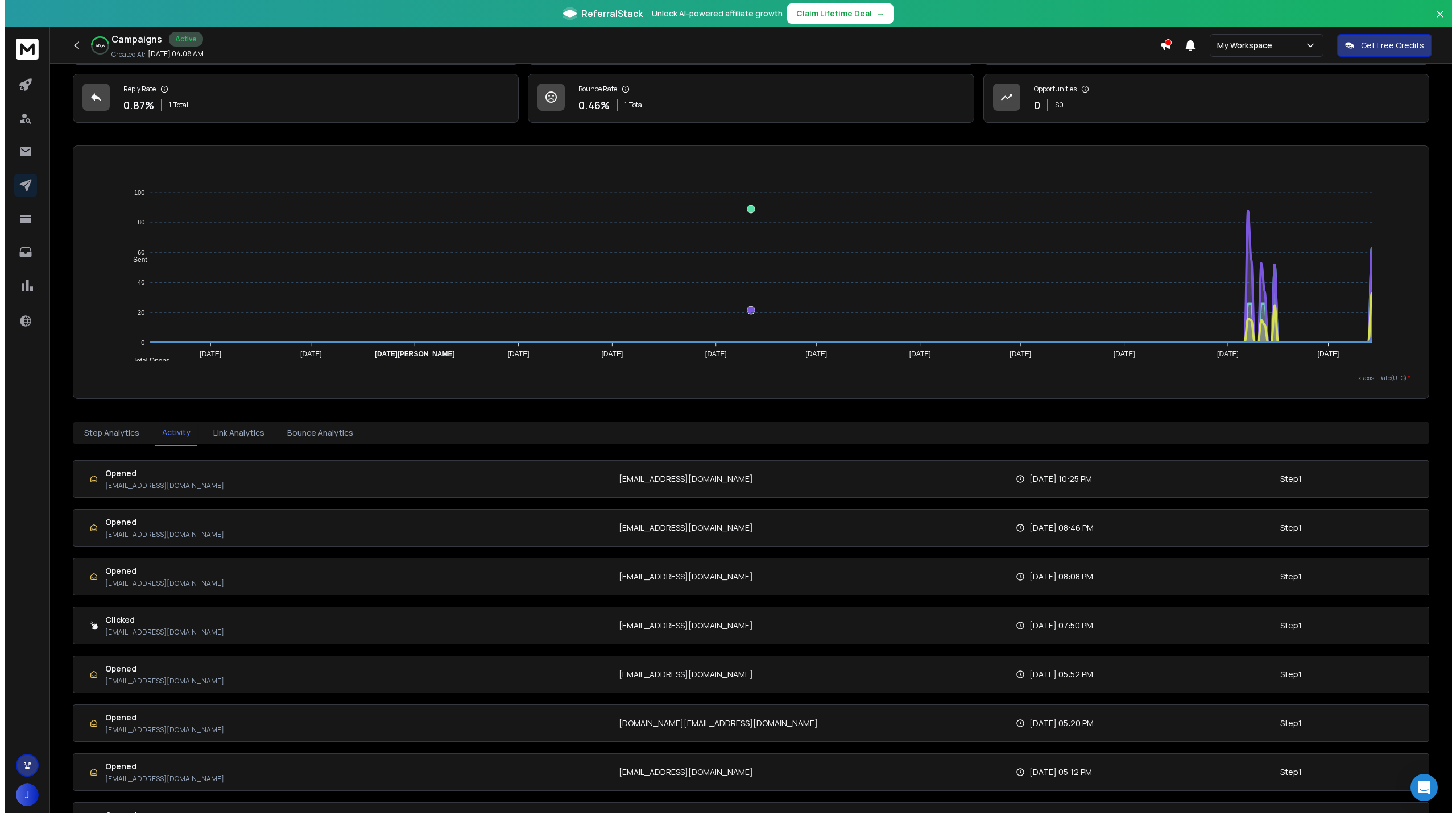
scroll to position [0, 0]
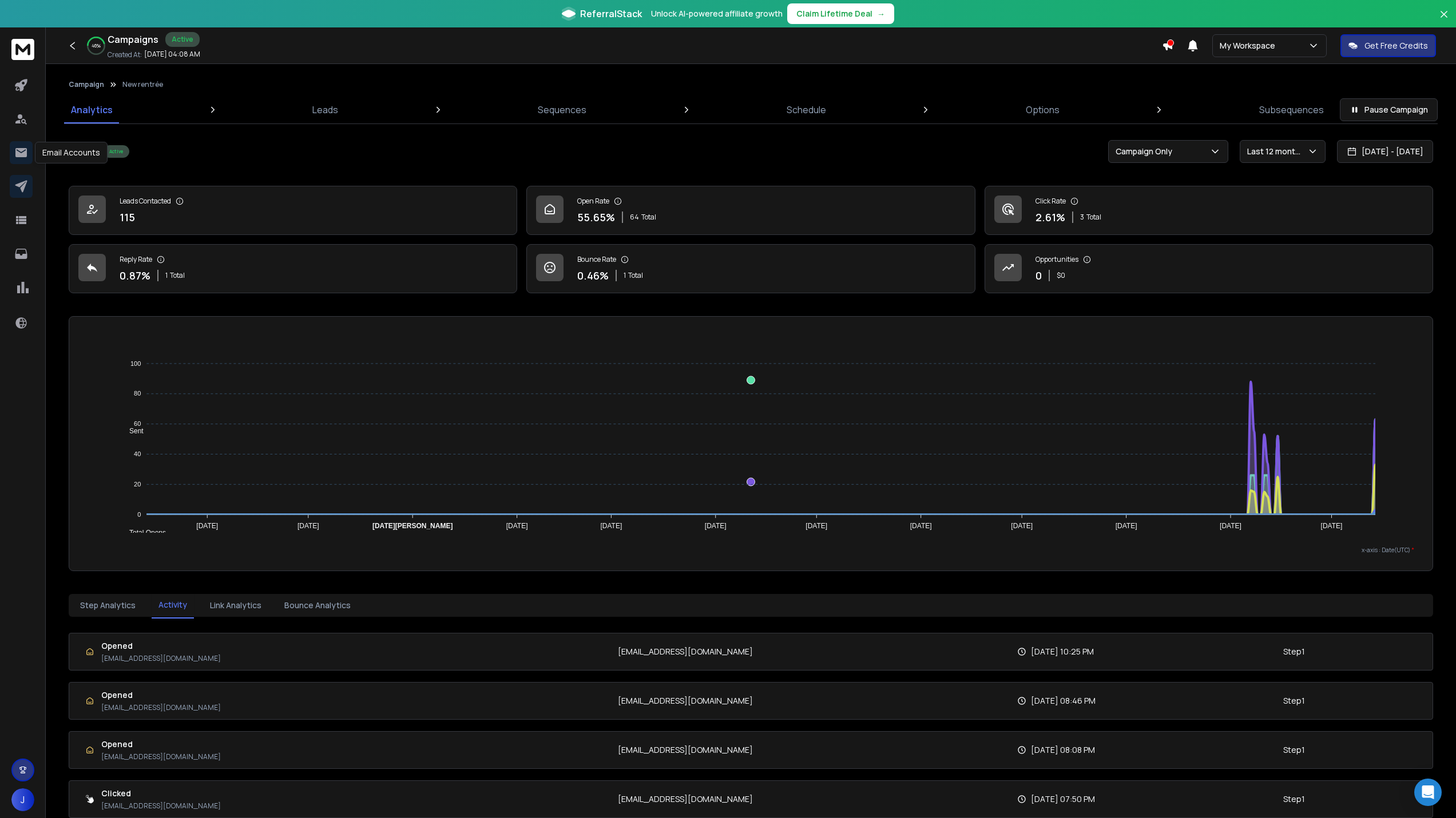
click at [23, 153] on icon at bounding box center [21, 153] width 12 height 9
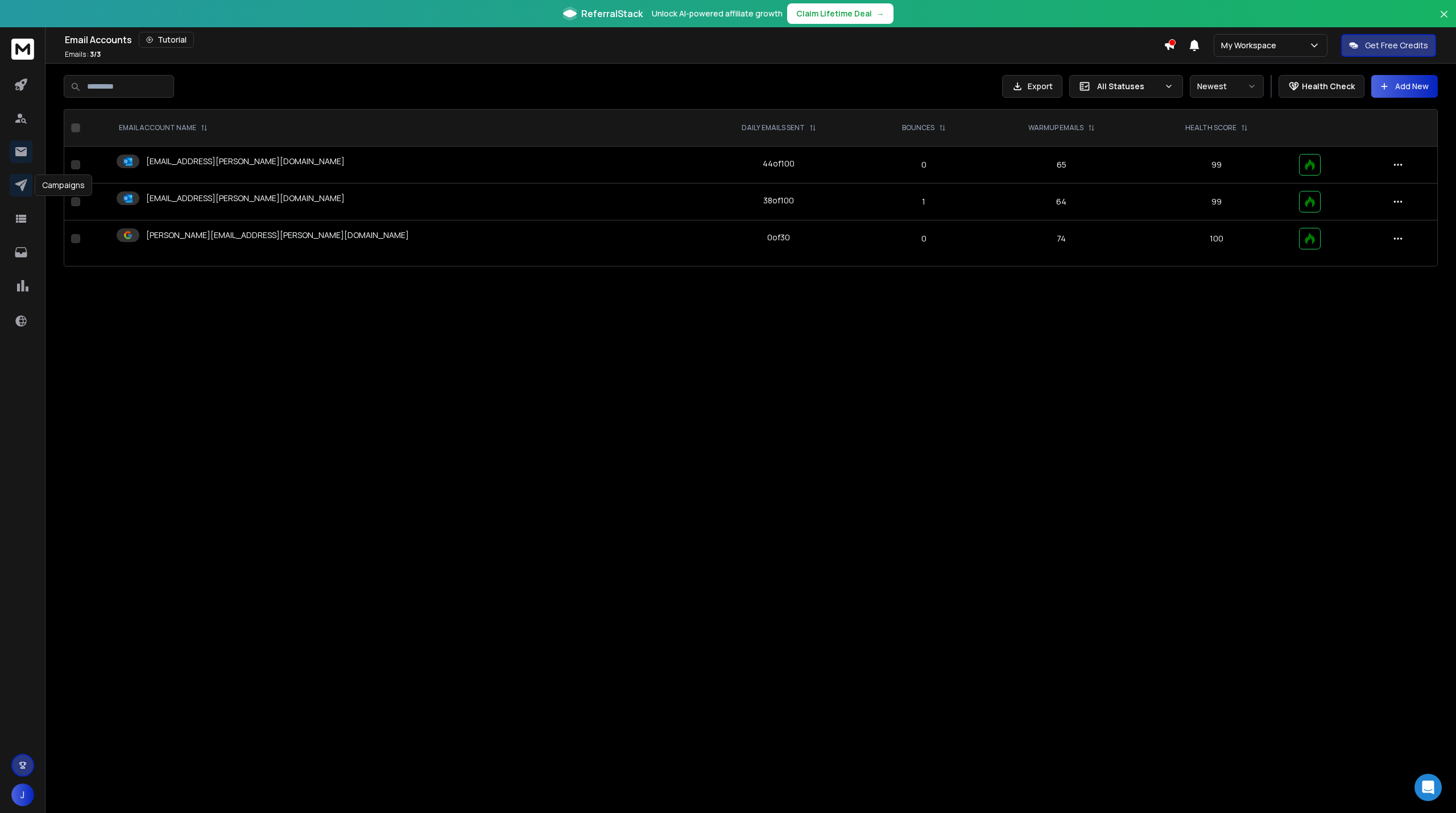
click at [18, 186] on icon at bounding box center [20, 185] width 12 height 12
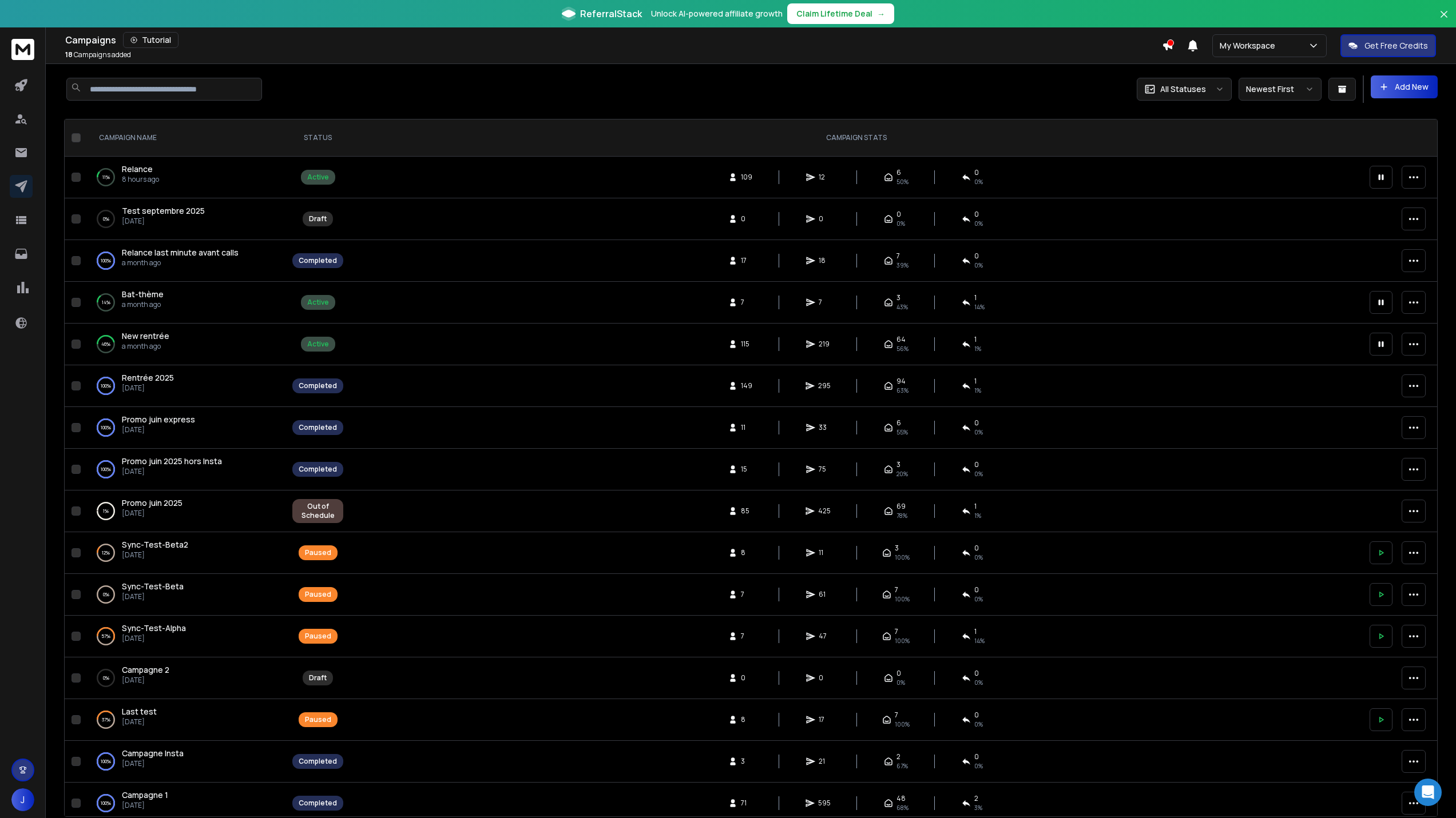
click at [154, 296] on span "Bat-thème" at bounding box center [143, 294] width 42 height 11
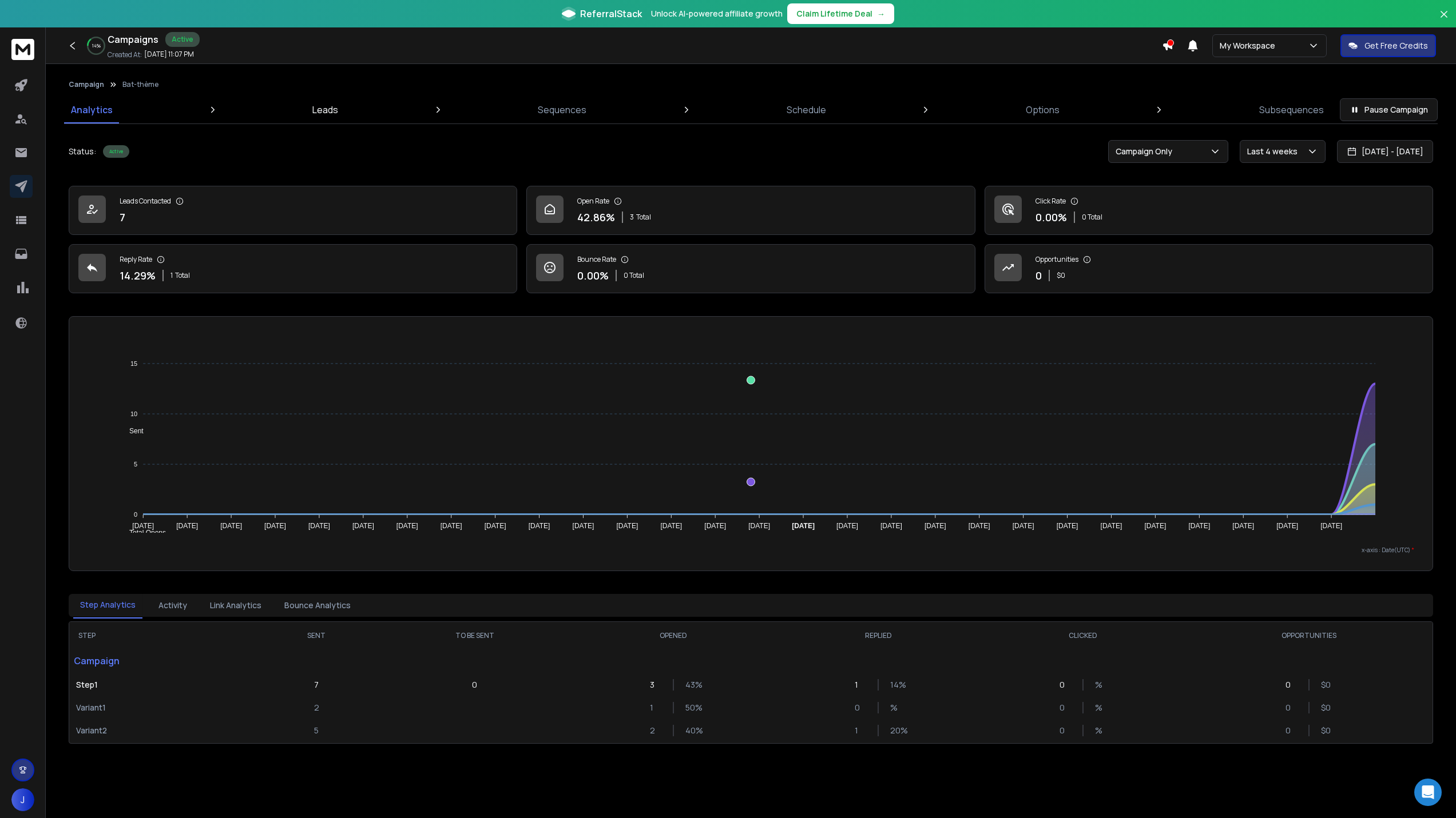
click at [339, 112] on link "Leads" at bounding box center [324, 110] width 39 height 27
